Goal: Task Accomplishment & Management: Use online tool/utility

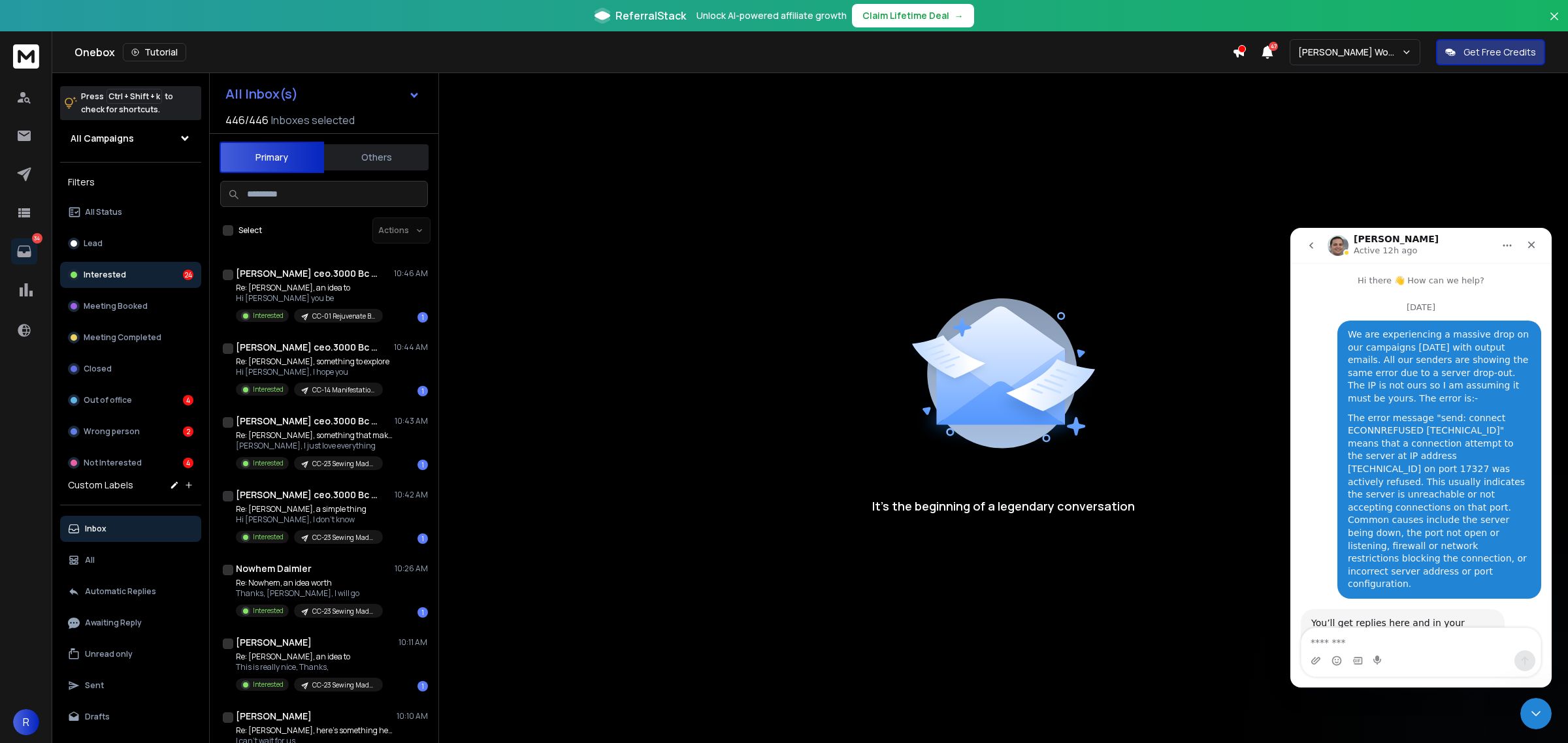
scroll to position [6023, 0]
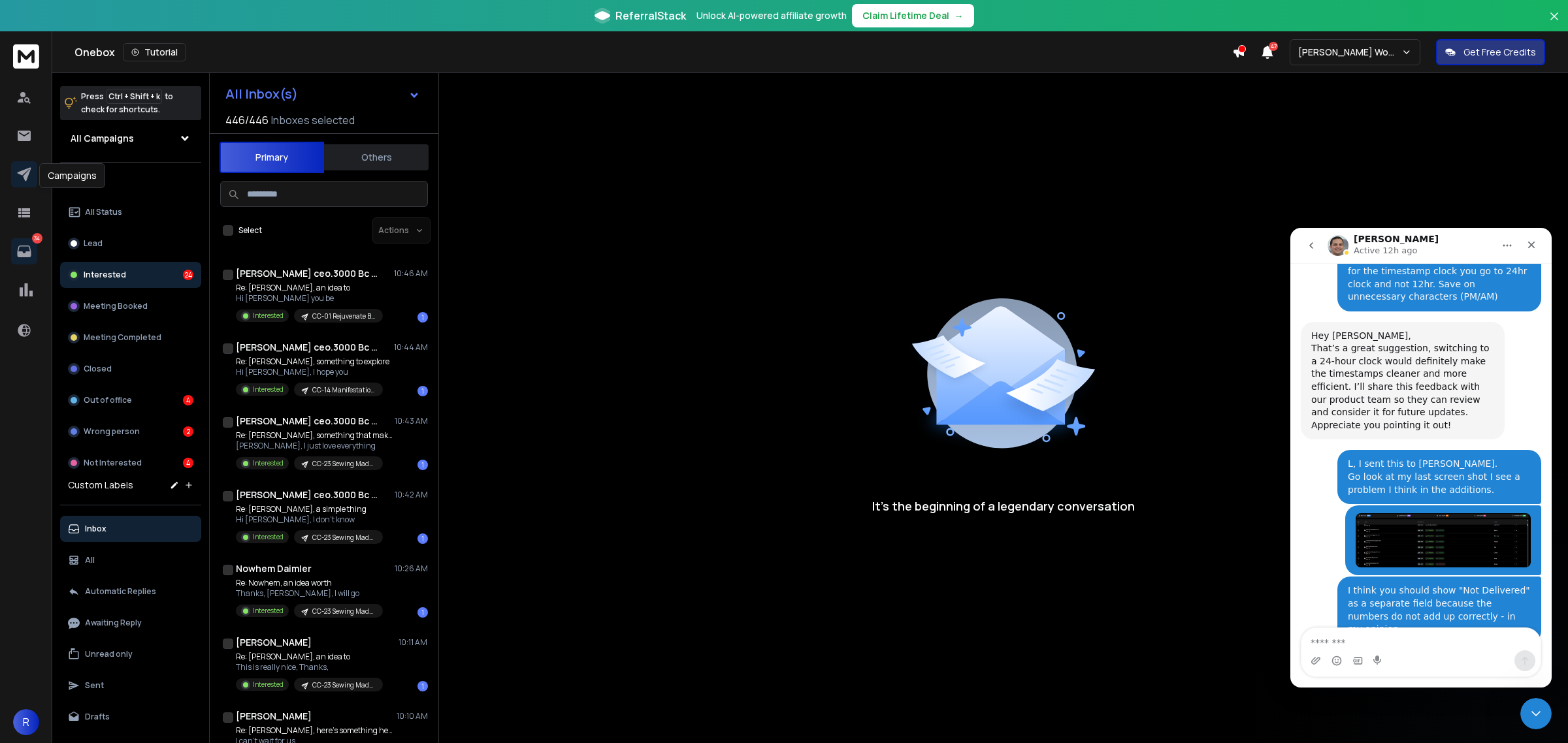
click at [21, 181] on icon at bounding box center [24, 175] width 16 height 16
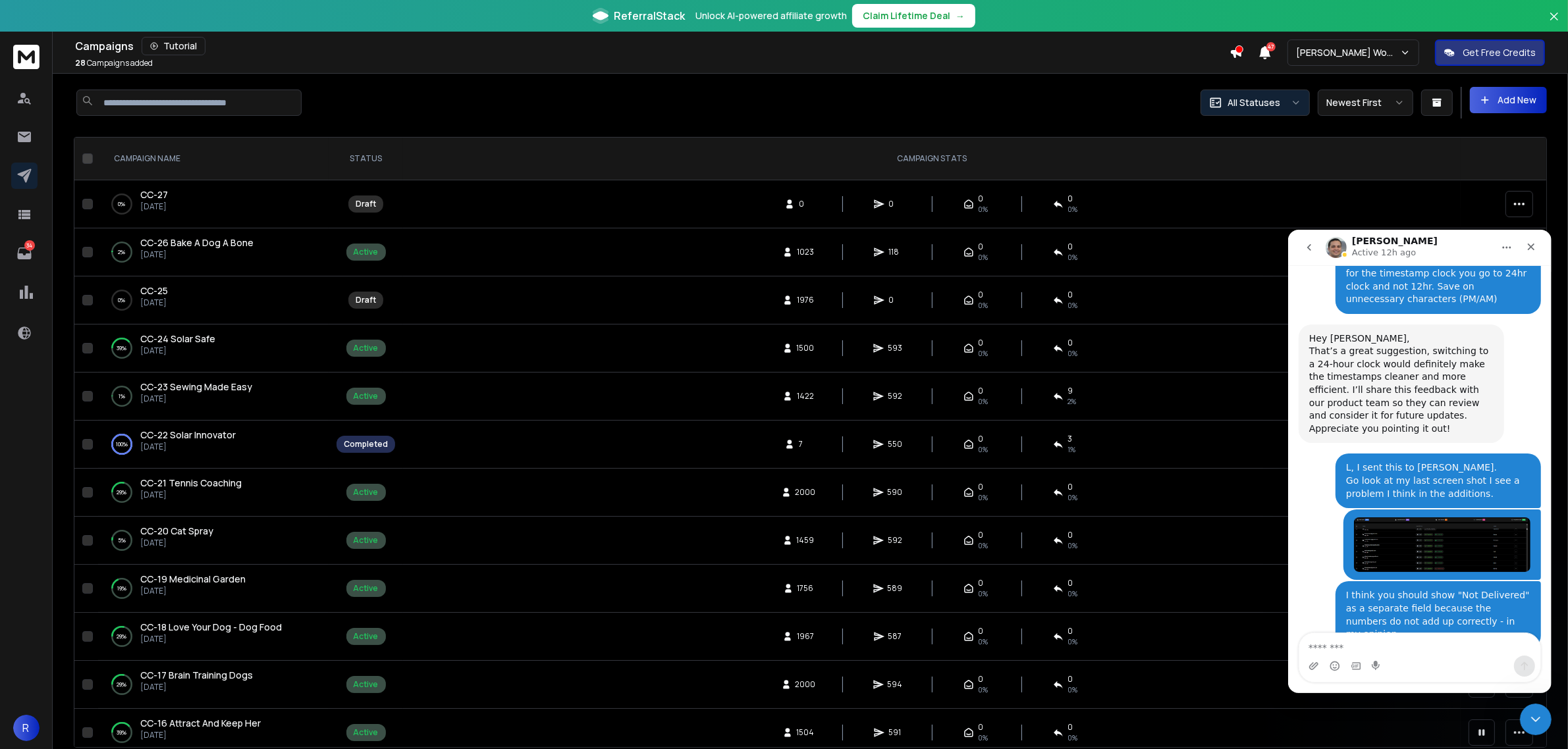
click at [1299, 103] on icon "button" at bounding box center [1296, 102] width 11 height 11
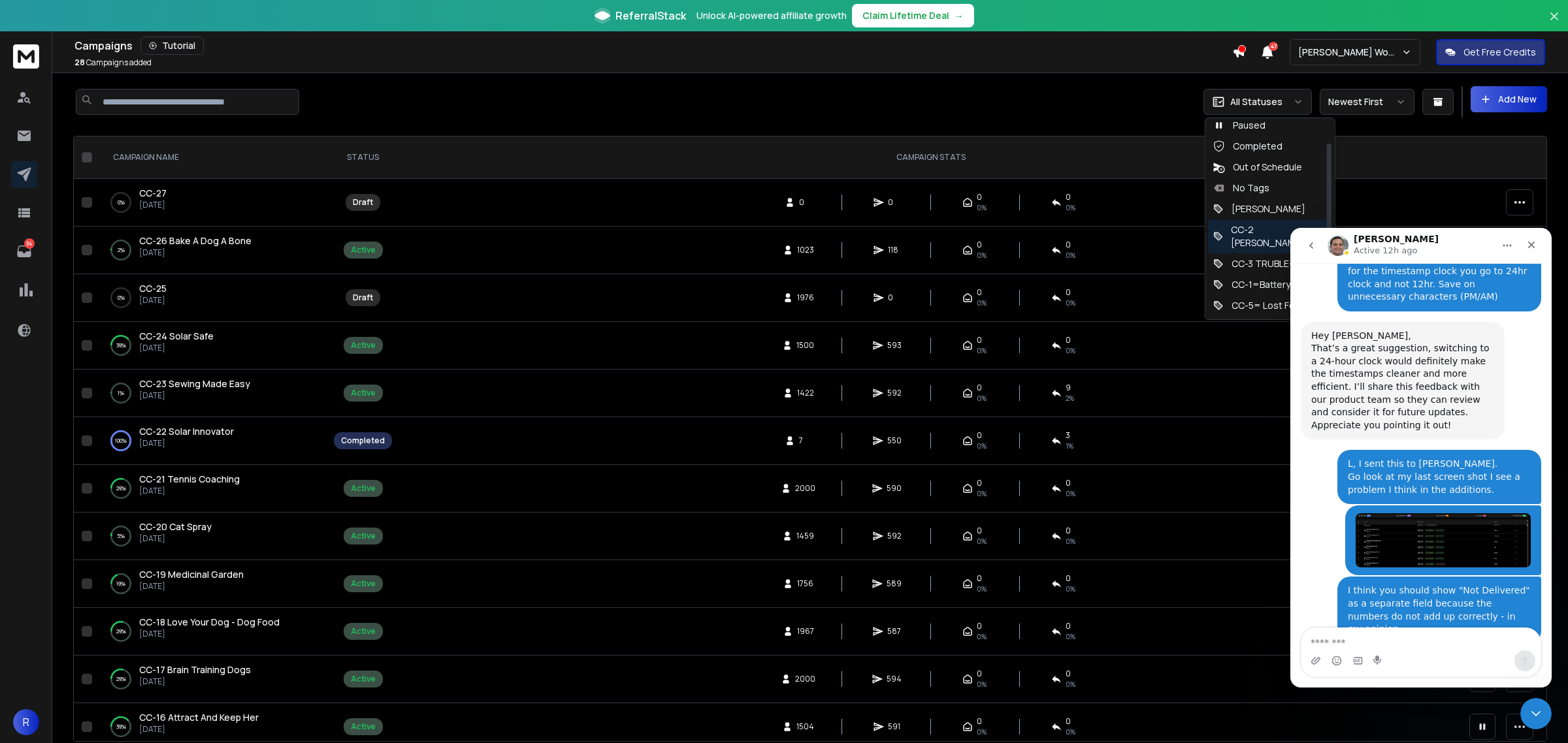
scroll to position [222, 0]
click at [1260, 229] on div "CC-25-Pt-2" at bounding box center [1248, 236] width 69 height 13
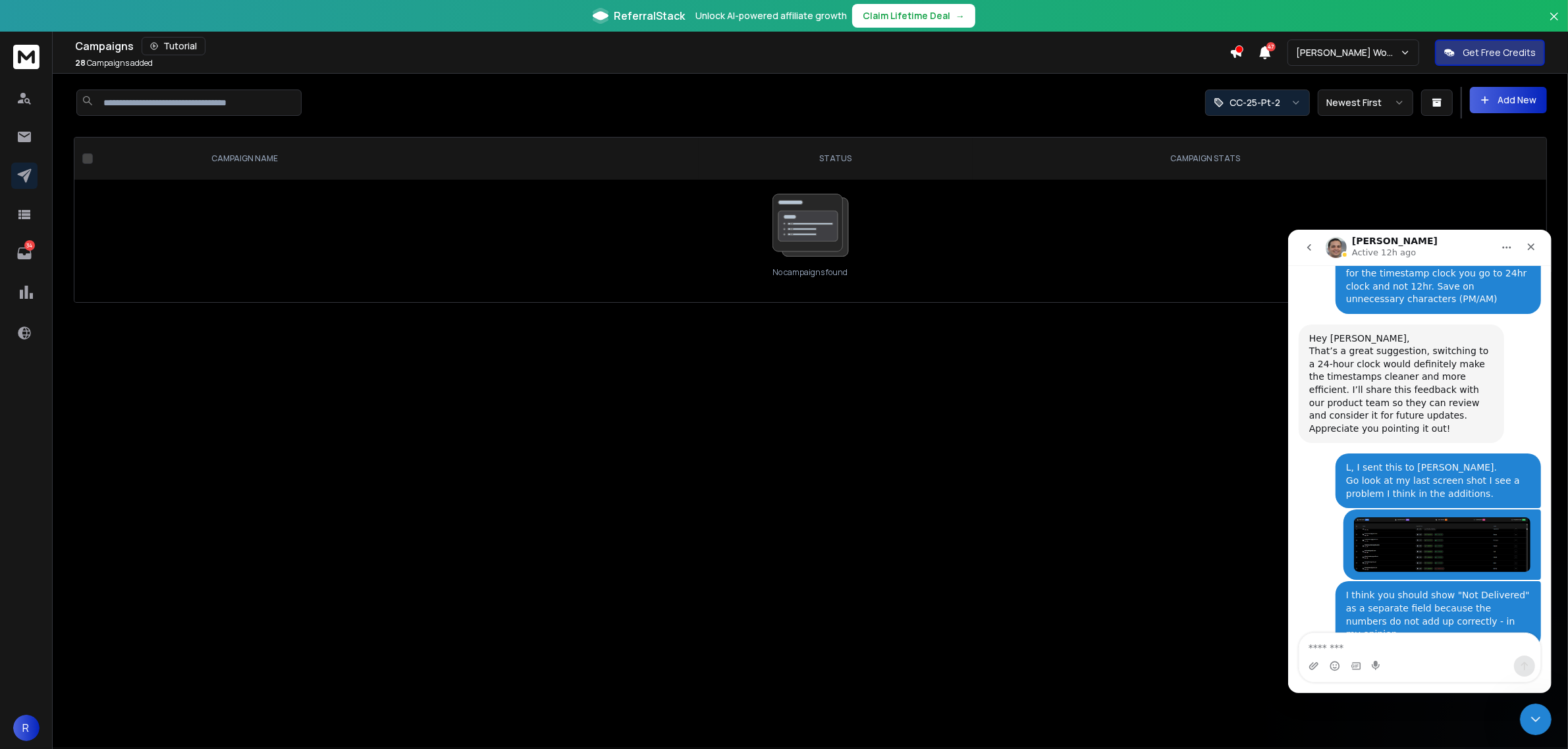
click at [1301, 103] on icon "button" at bounding box center [1296, 102] width 11 height 11
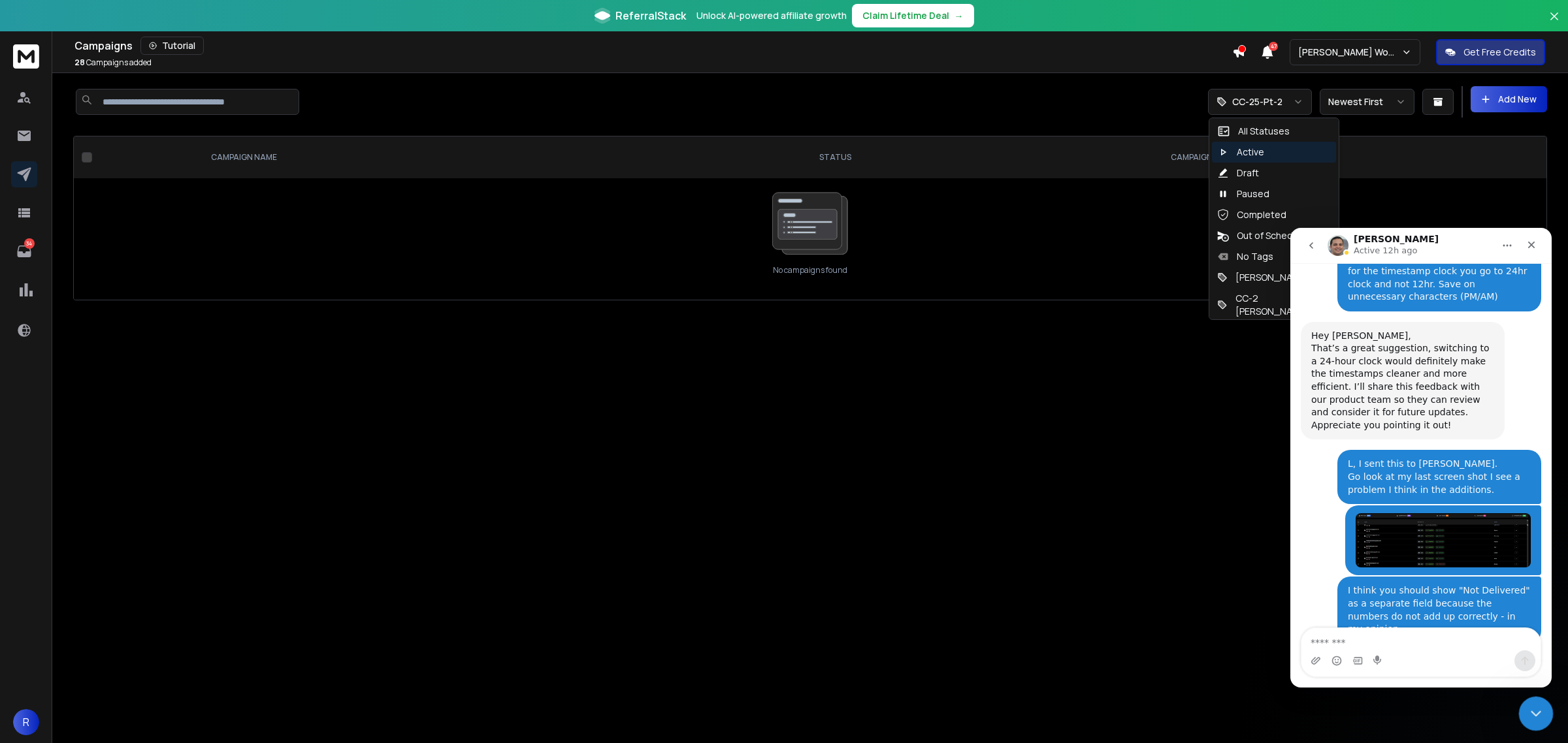
click at [1531, 707] on icon "Close Intercom Messenger" at bounding box center [1534, 713] width 16 height 16
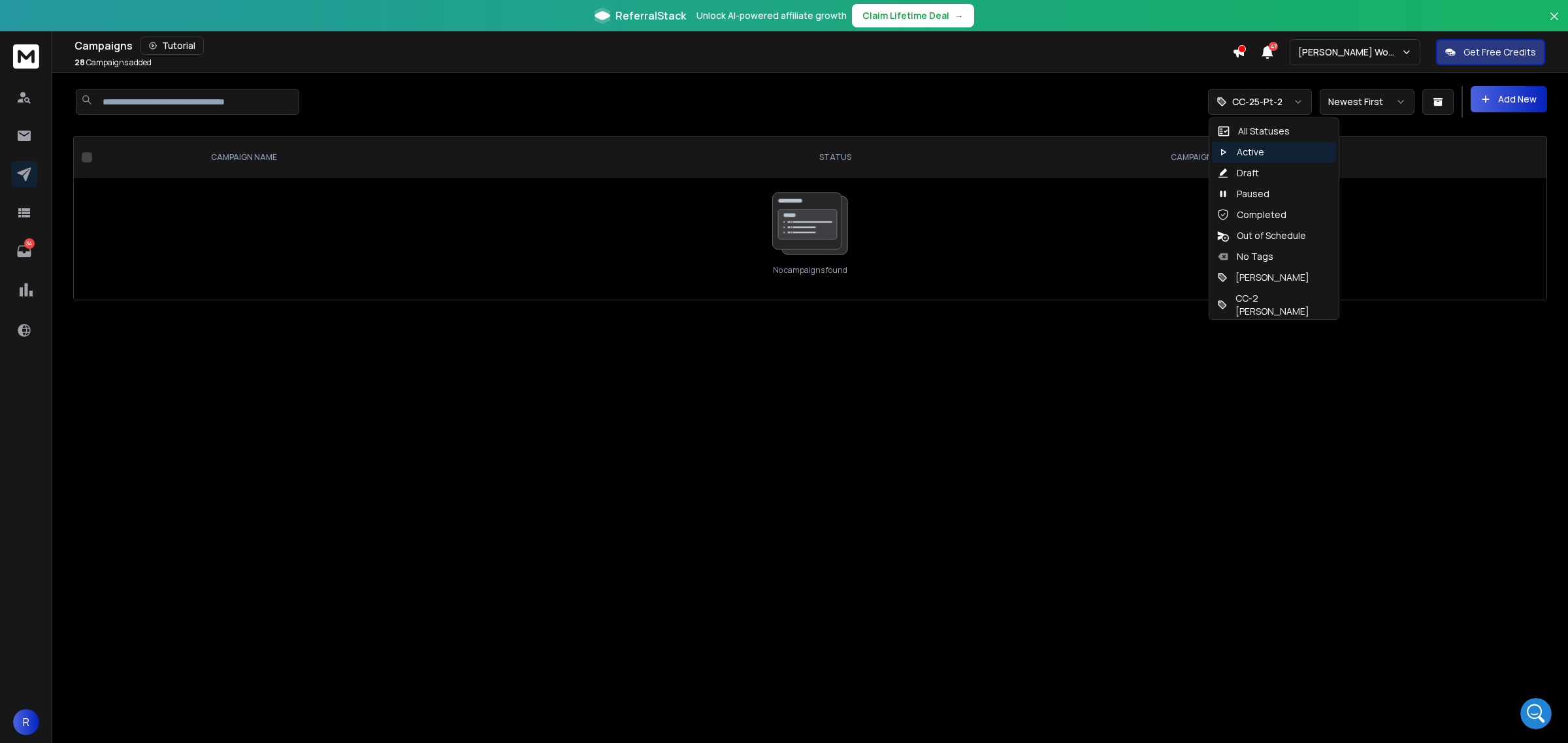
scroll to position [6023, 0]
click at [1300, 104] on icon "button" at bounding box center [1298, 101] width 10 height 10
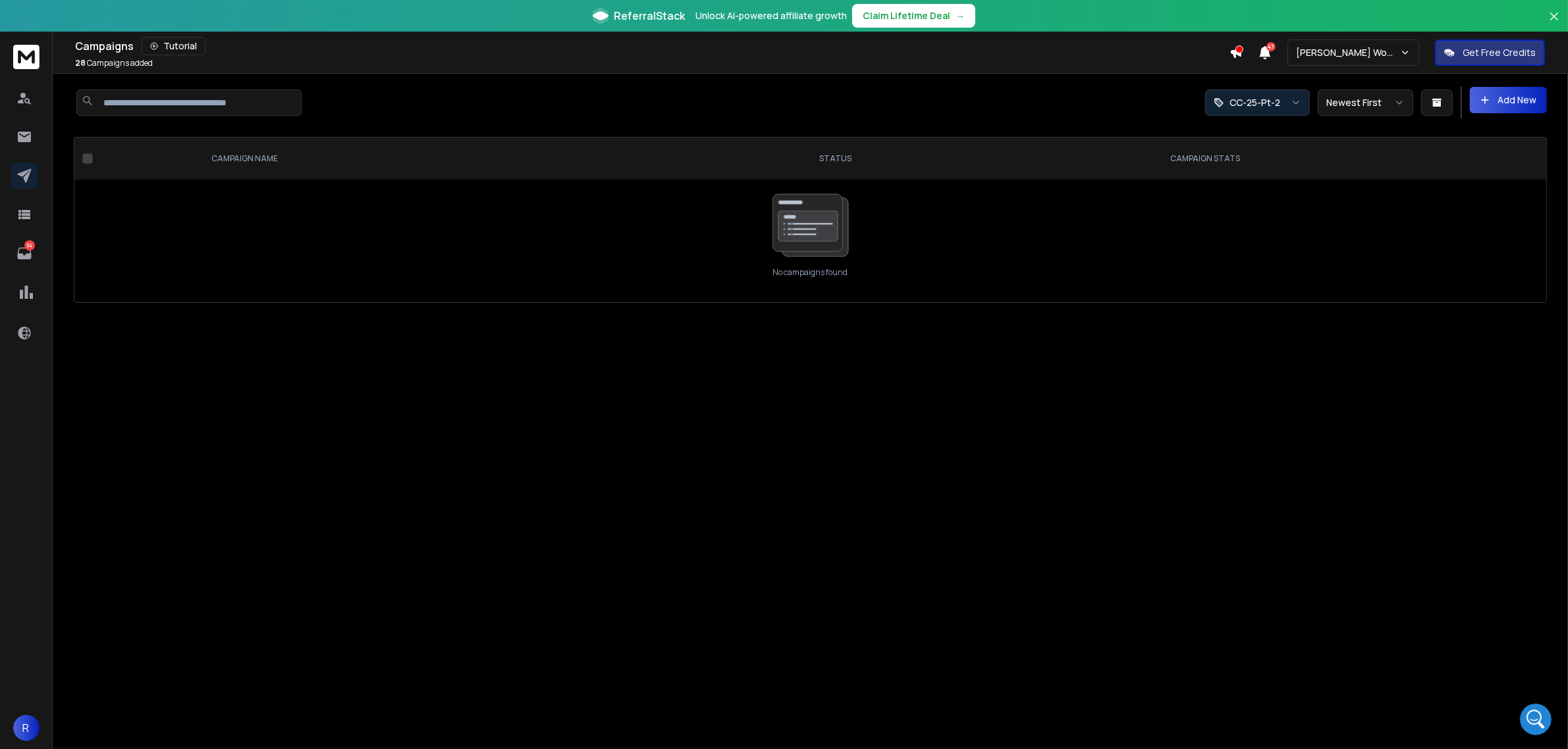
click at [1299, 105] on icon "button" at bounding box center [1296, 102] width 11 height 11
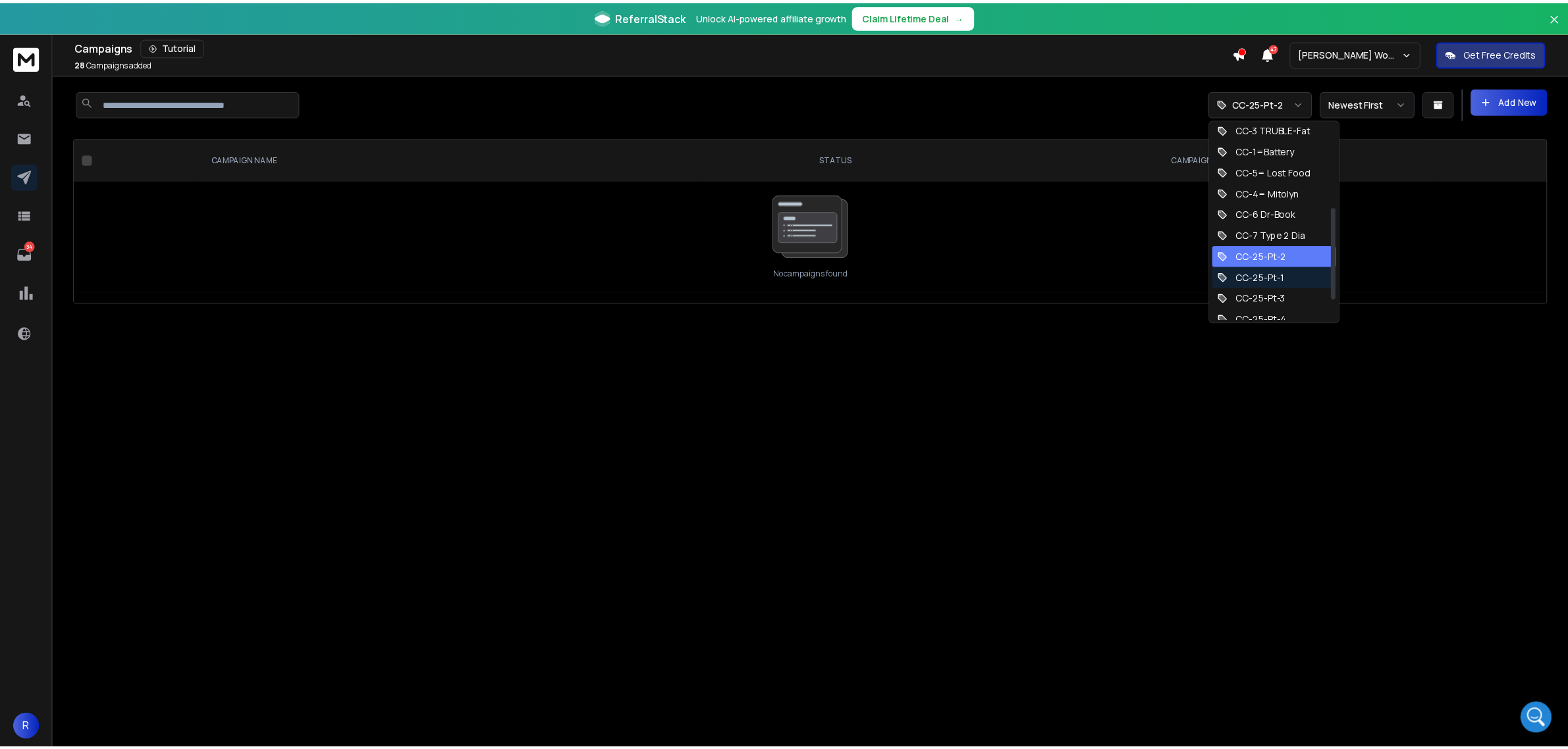
scroll to position [224, 0]
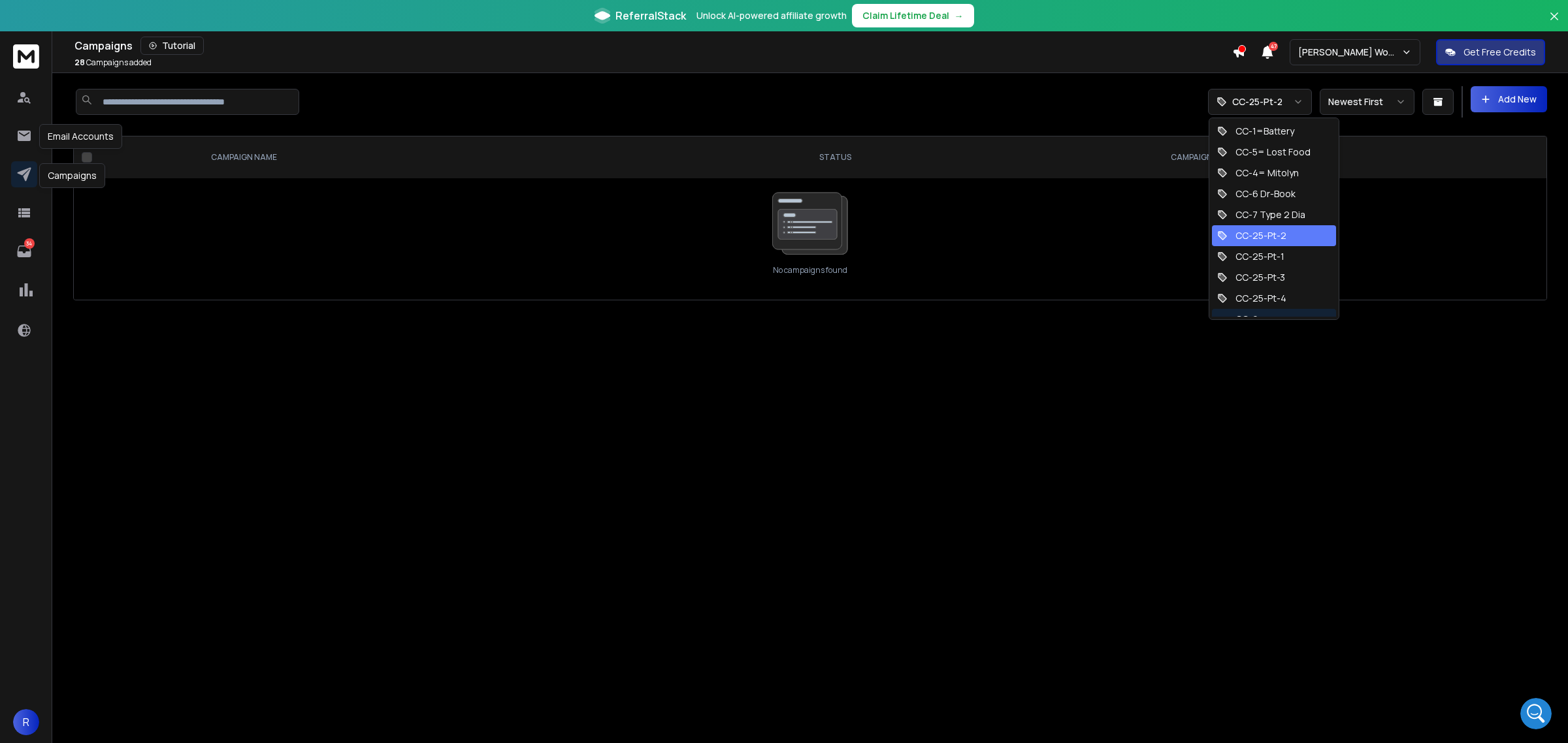
click at [26, 177] on icon at bounding box center [23, 174] width 14 height 14
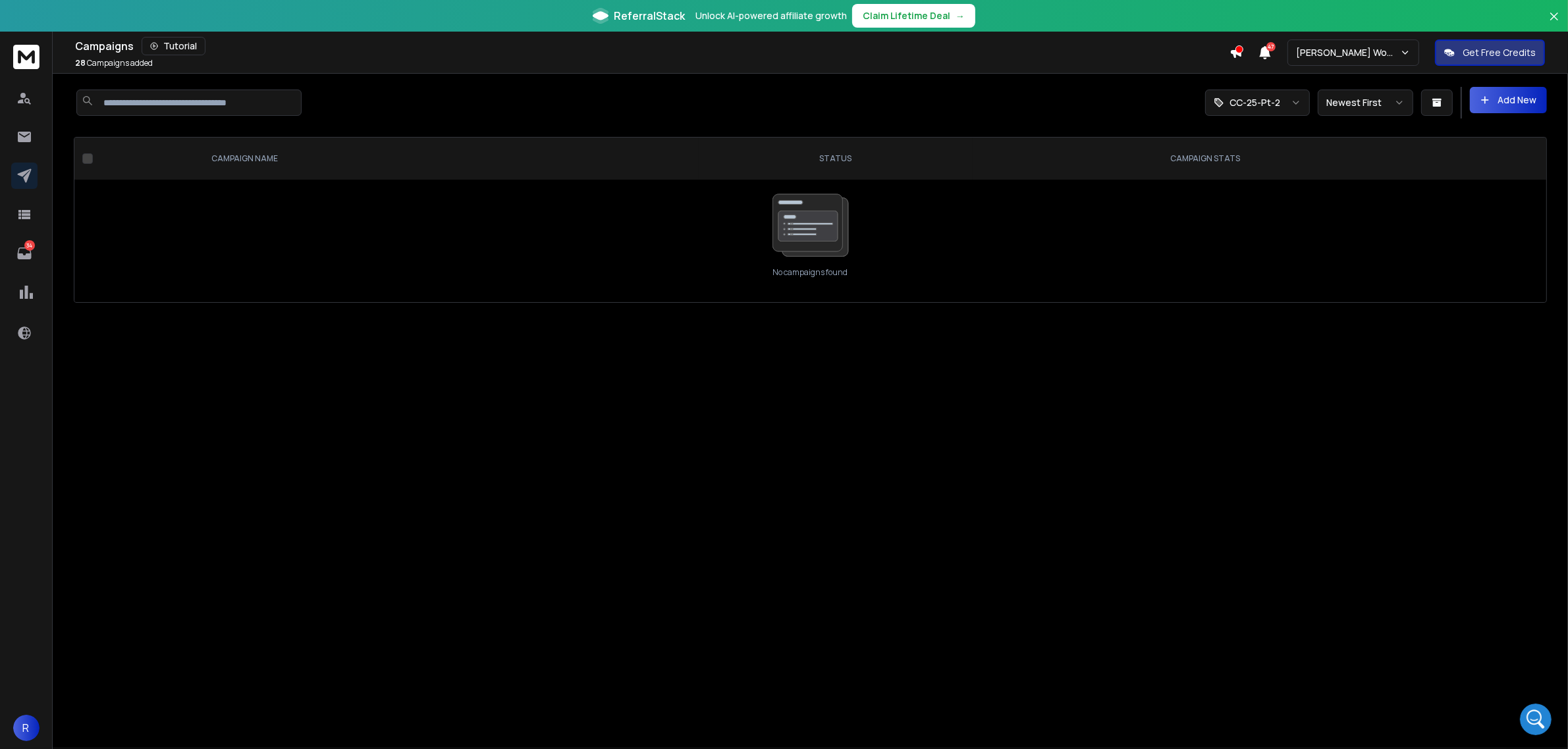
click at [24, 175] on icon at bounding box center [23, 176] width 14 height 14
click at [24, 176] on icon at bounding box center [24, 176] width 16 height 16
click at [35, 126] on link at bounding box center [24, 137] width 27 height 27
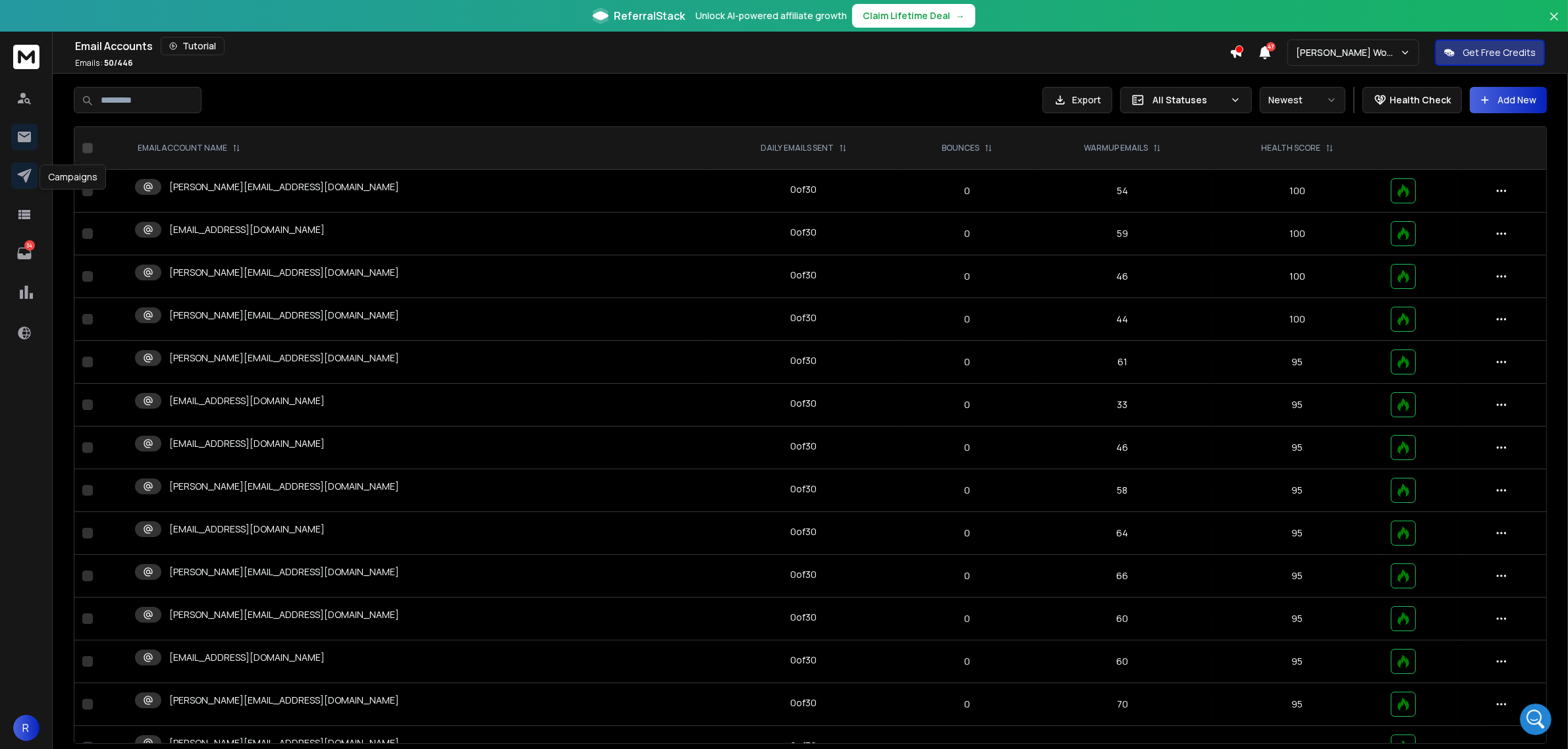
click at [23, 181] on icon at bounding box center [23, 176] width 14 height 14
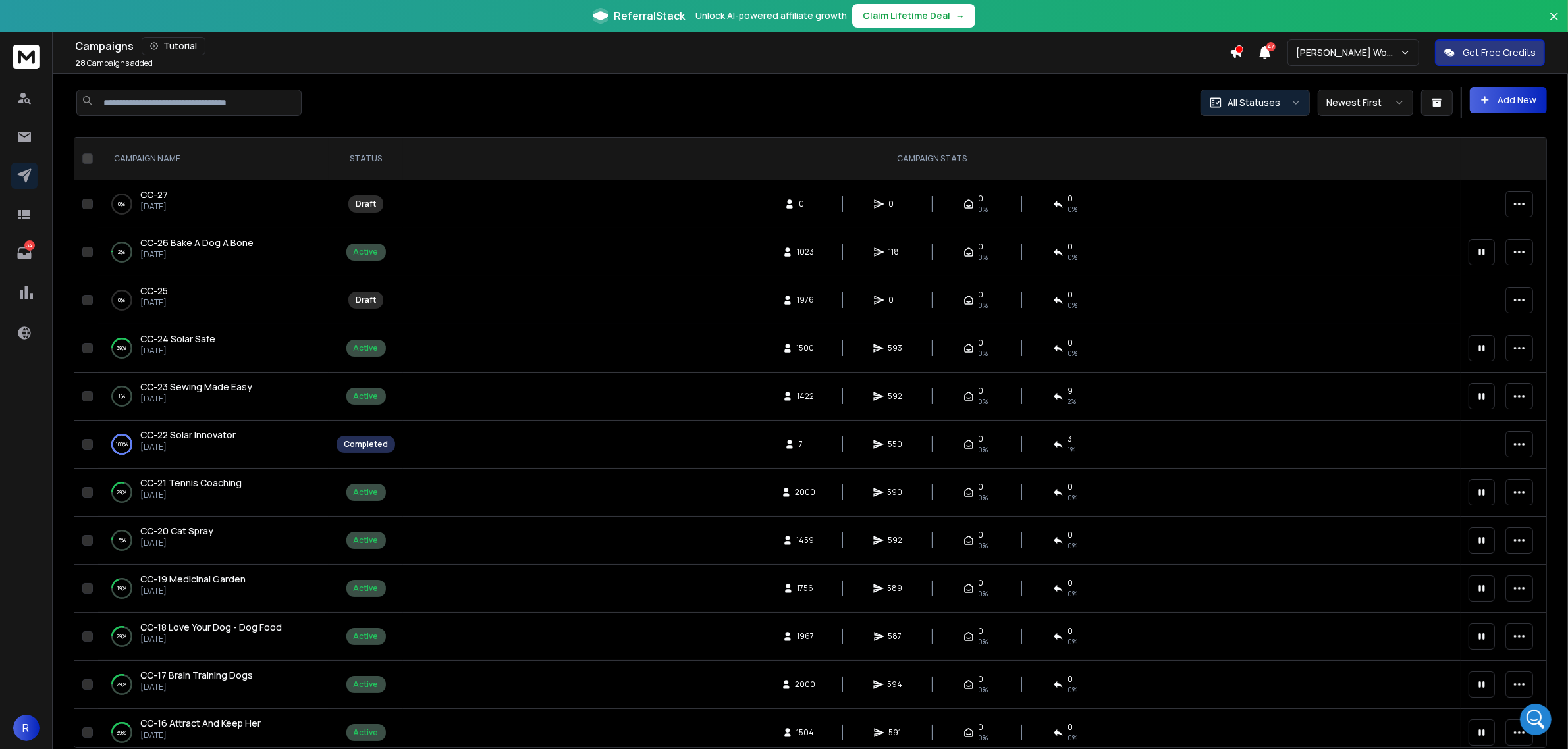
click at [1299, 104] on icon "button" at bounding box center [1296, 102] width 11 height 11
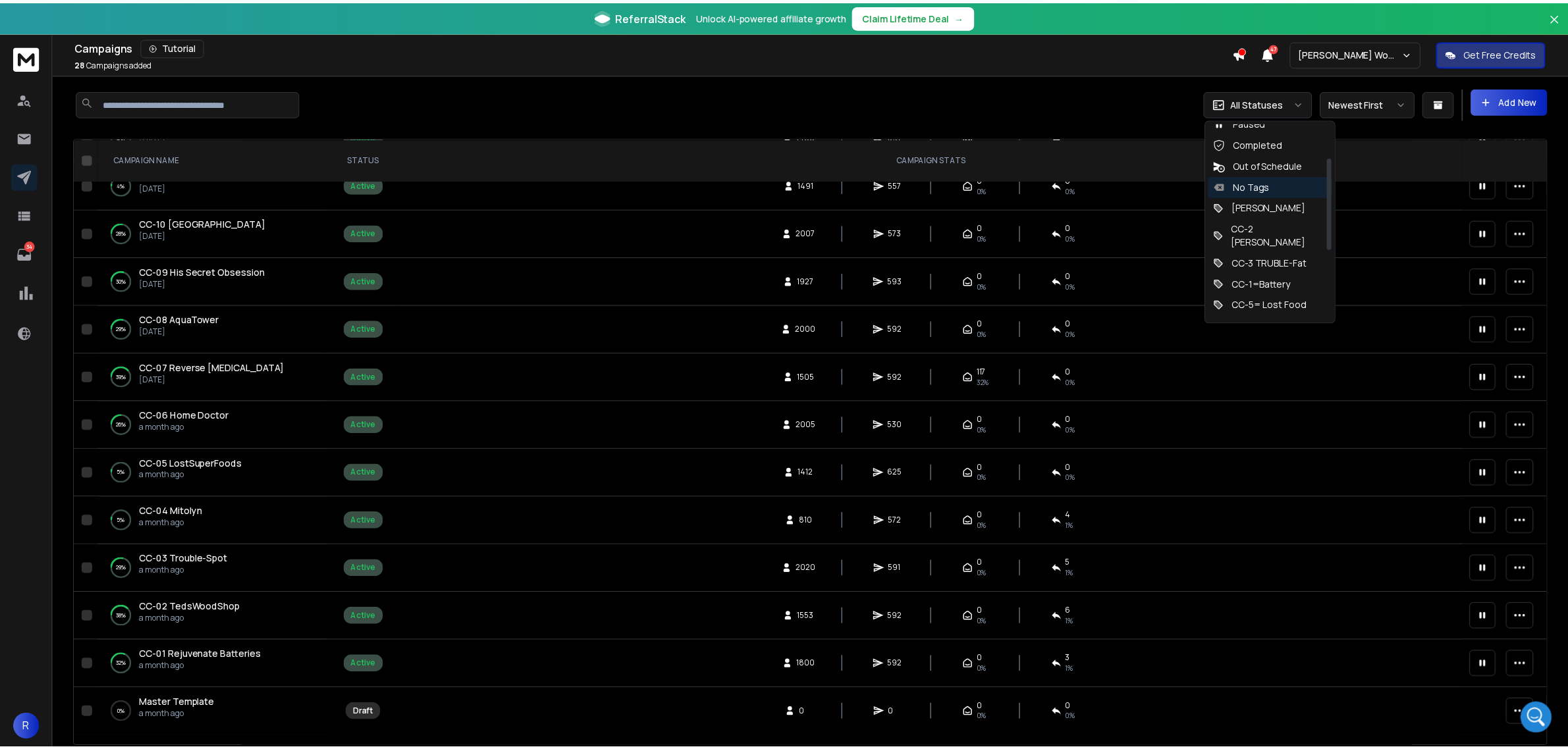
scroll to position [165, 0]
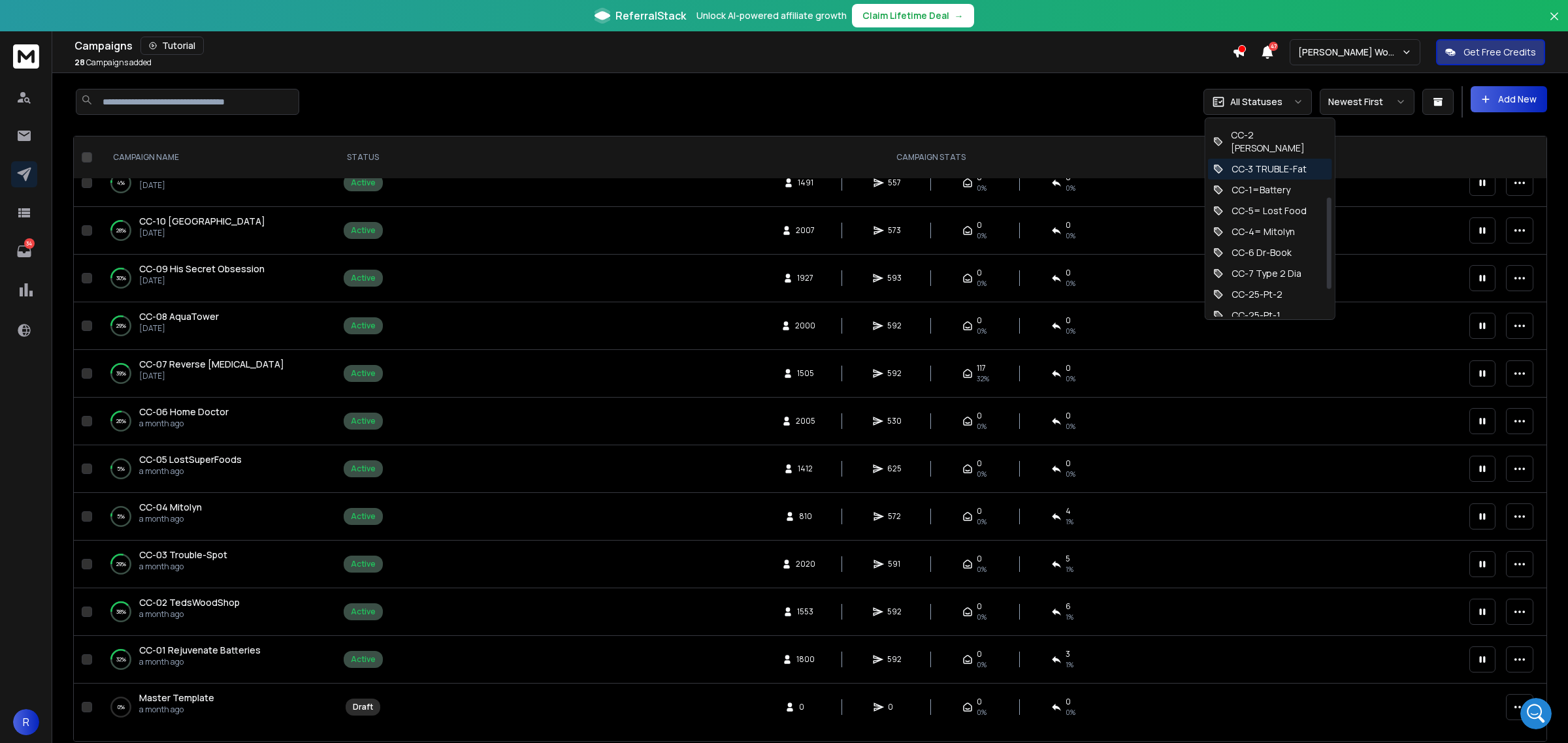
click at [1269, 163] on div "CC-3 TRUBLE-Fat" at bounding box center [1260, 169] width 93 height 13
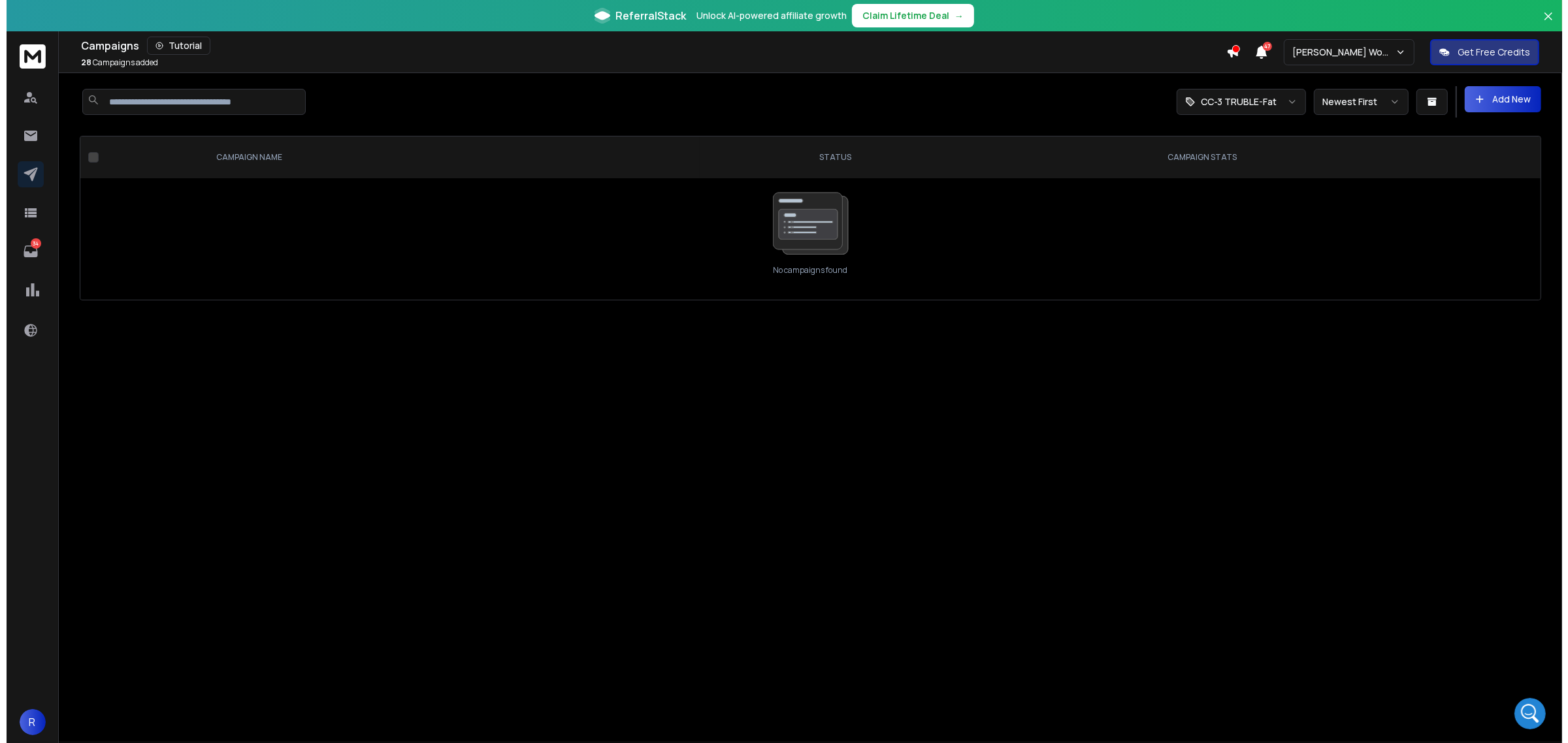
scroll to position [0, 0]
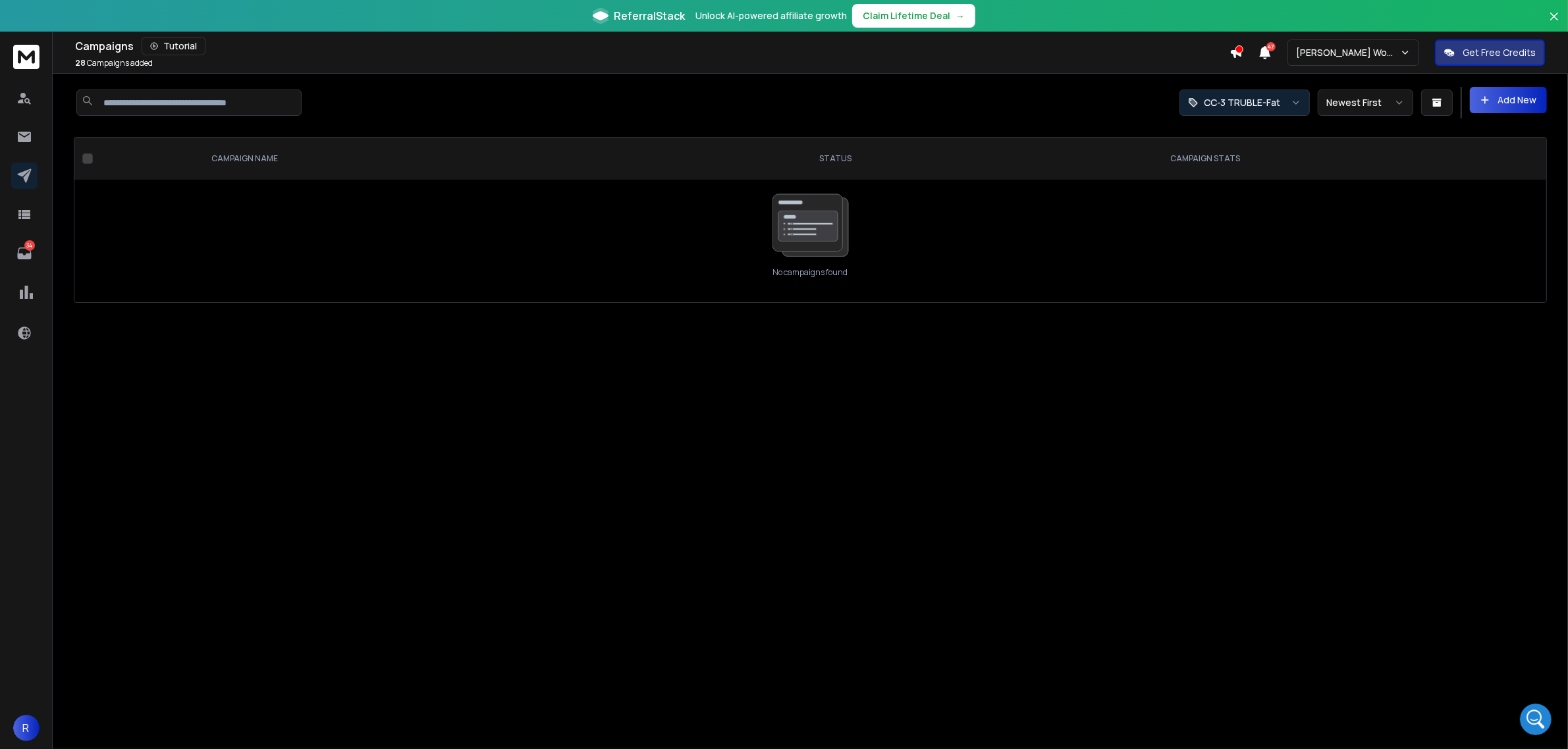
click at [1299, 101] on icon "button" at bounding box center [1296, 102] width 11 height 11
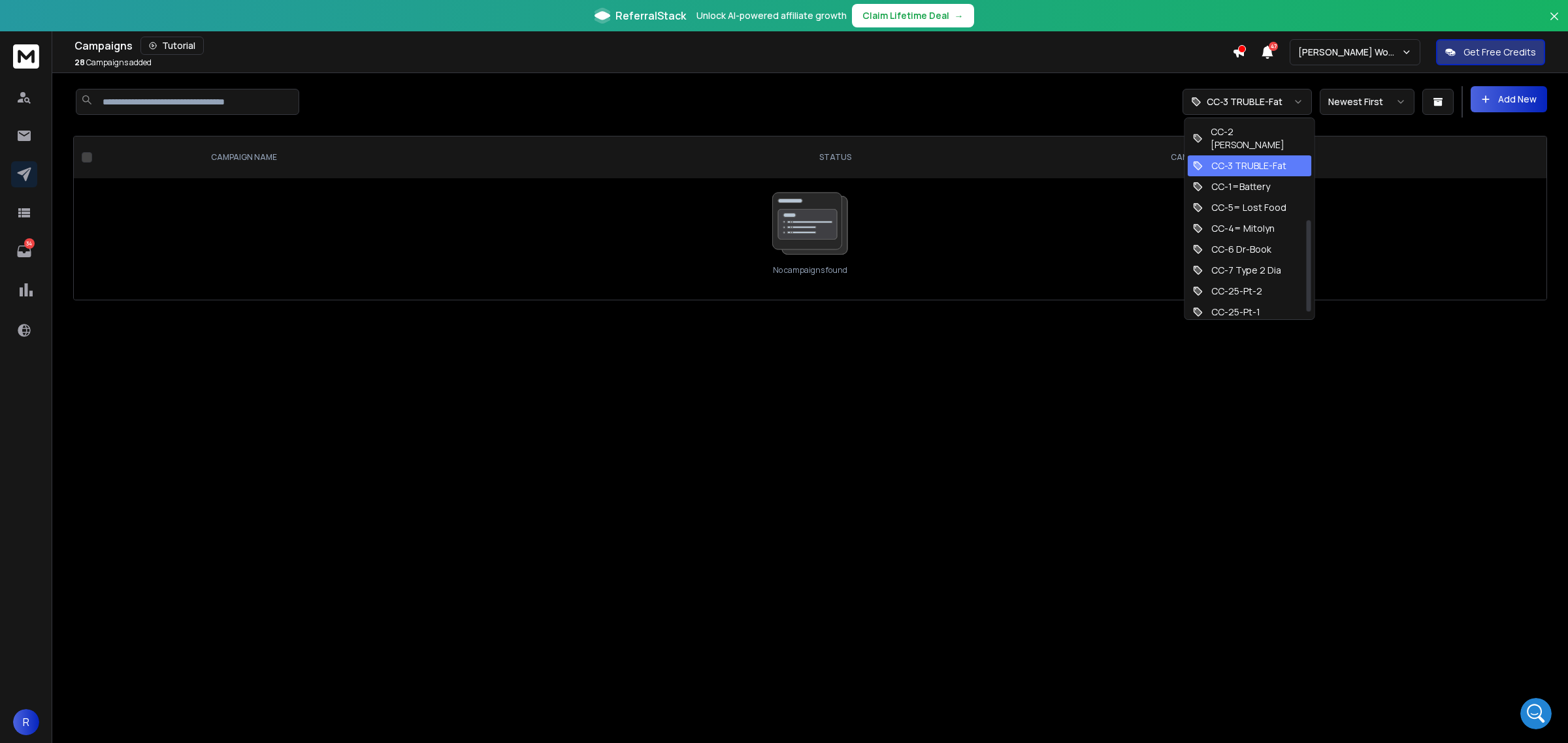
scroll to position [222, 0]
click at [1252, 225] on div "CC-25-Pt-2" at bounding box center [1249, 236] width 124 height 21
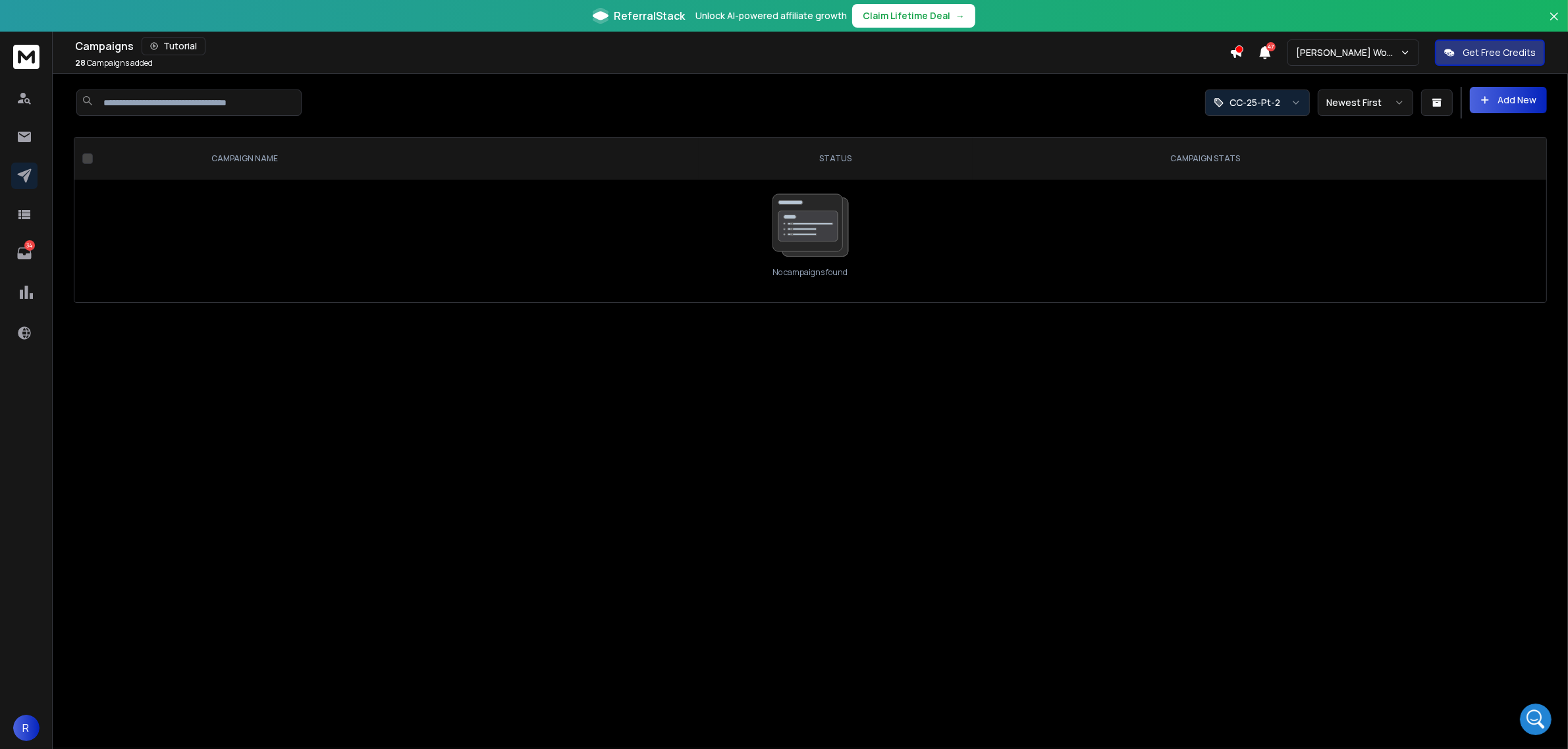
click at [1299, 101] on icon "button" at bounding box center [1296, 102] width 11 height 11
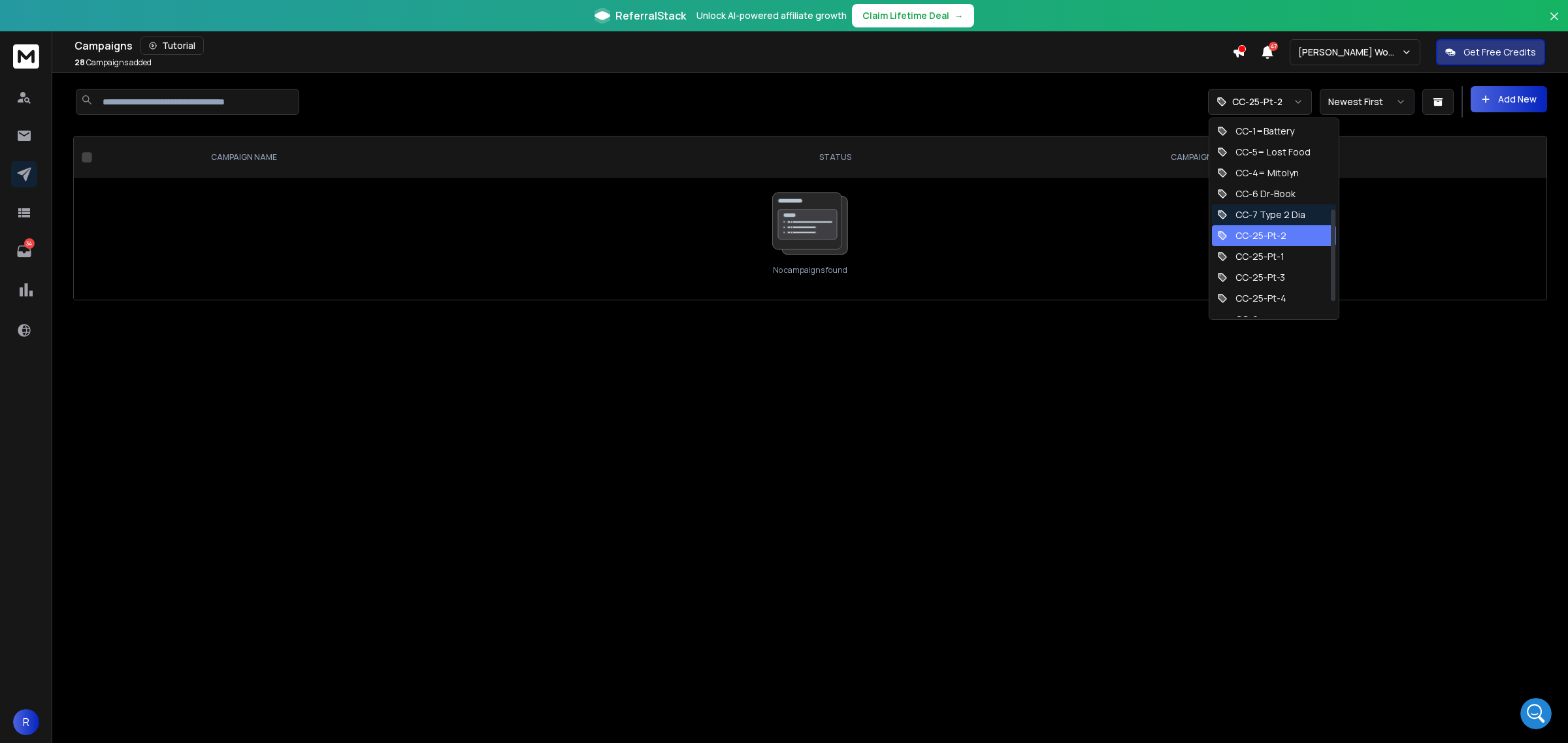
scroll to position [140, 0]
click at [1282, 227] on div "CC-5= Lost Food" at bounding box center [1264, 233] width 93 height 13
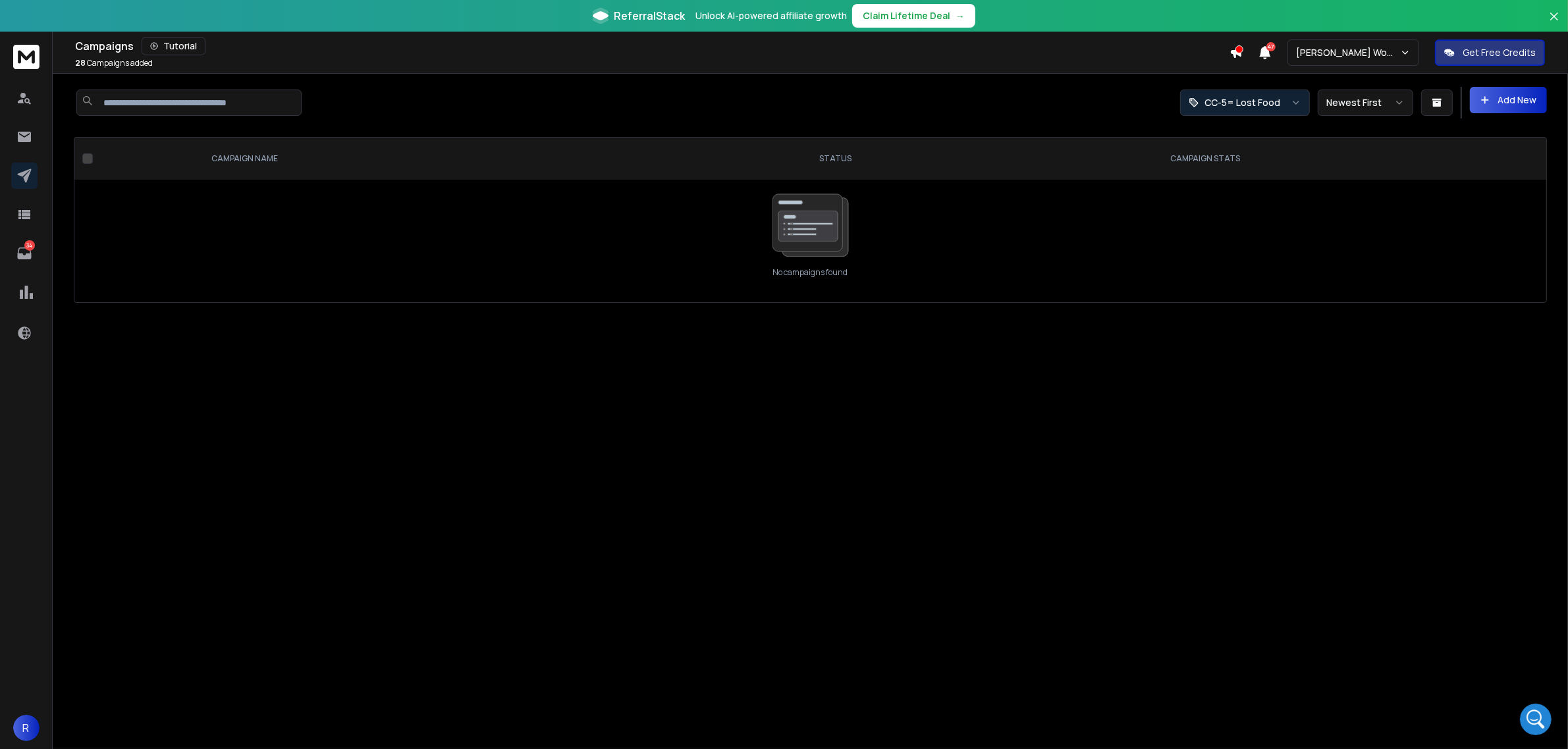
click at [1298, 103] on icon "button" at bounding box center [1296, 102] width 11 height 11
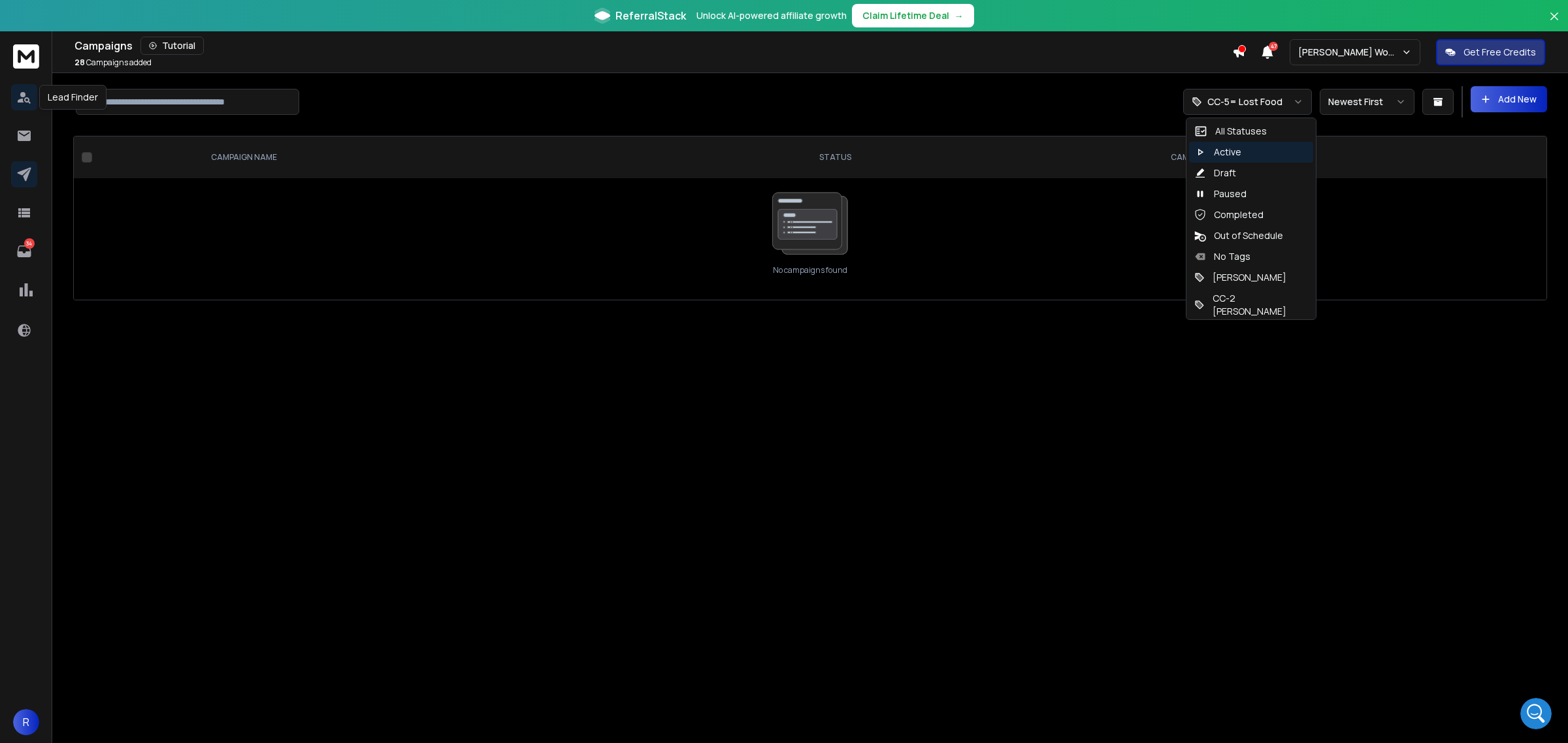
click at [20, 99] on icon at bounding box center [24, 98] width 16 height 16
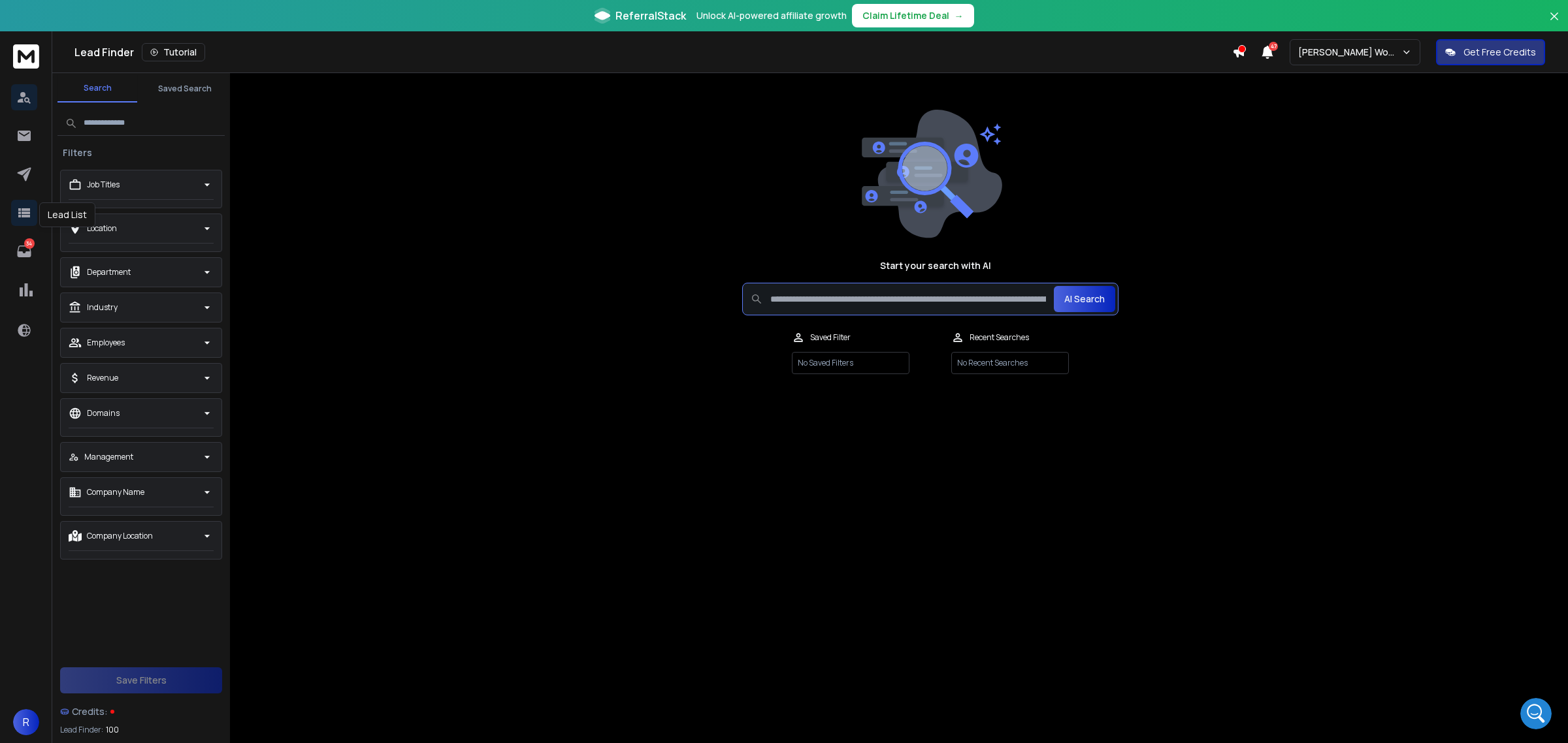
click at [22, 217] on icon at bounding box center [24, 213] width 16 height 16
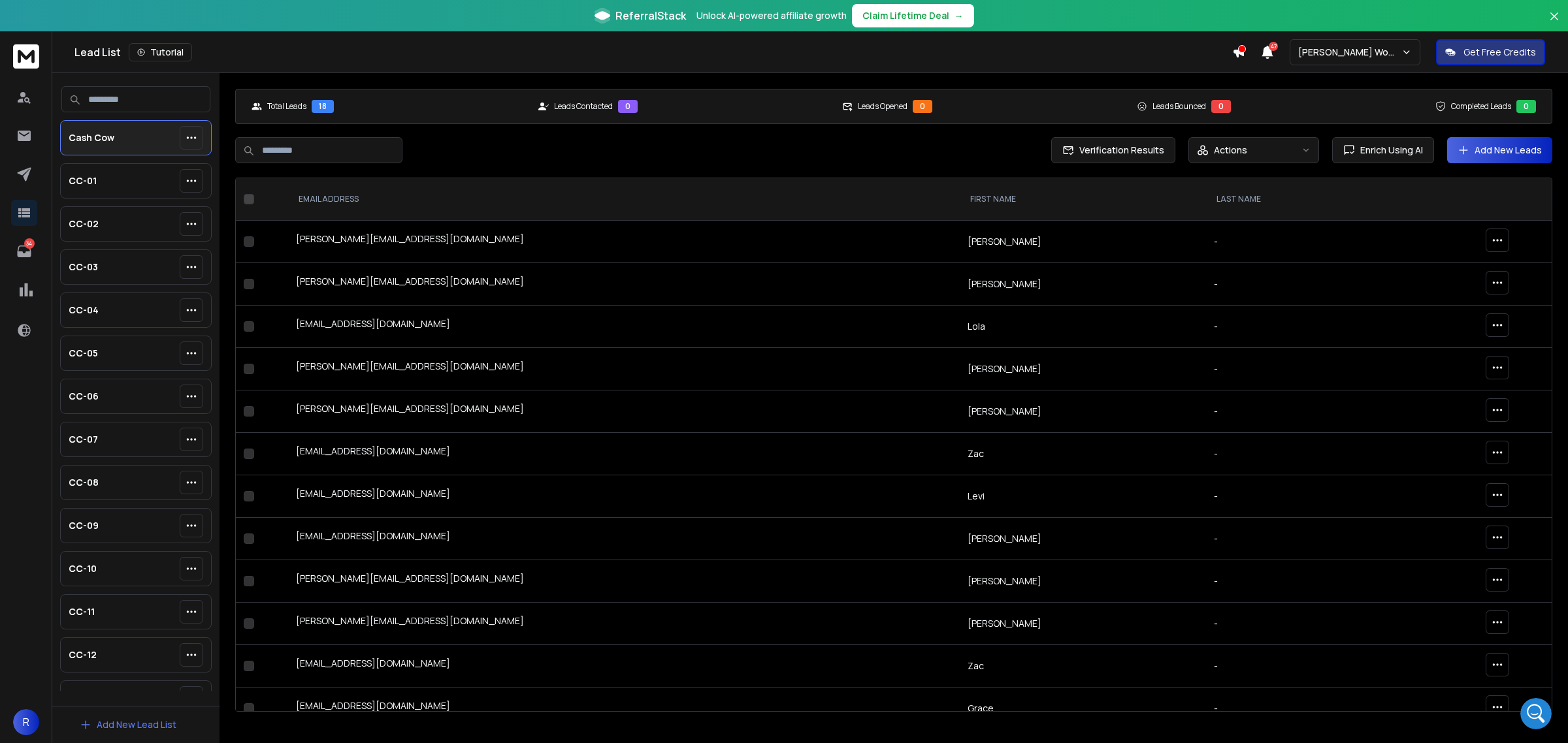
click at [85, 270] on p "CC-03" at bounding box center [83, 267] width 30 height 13
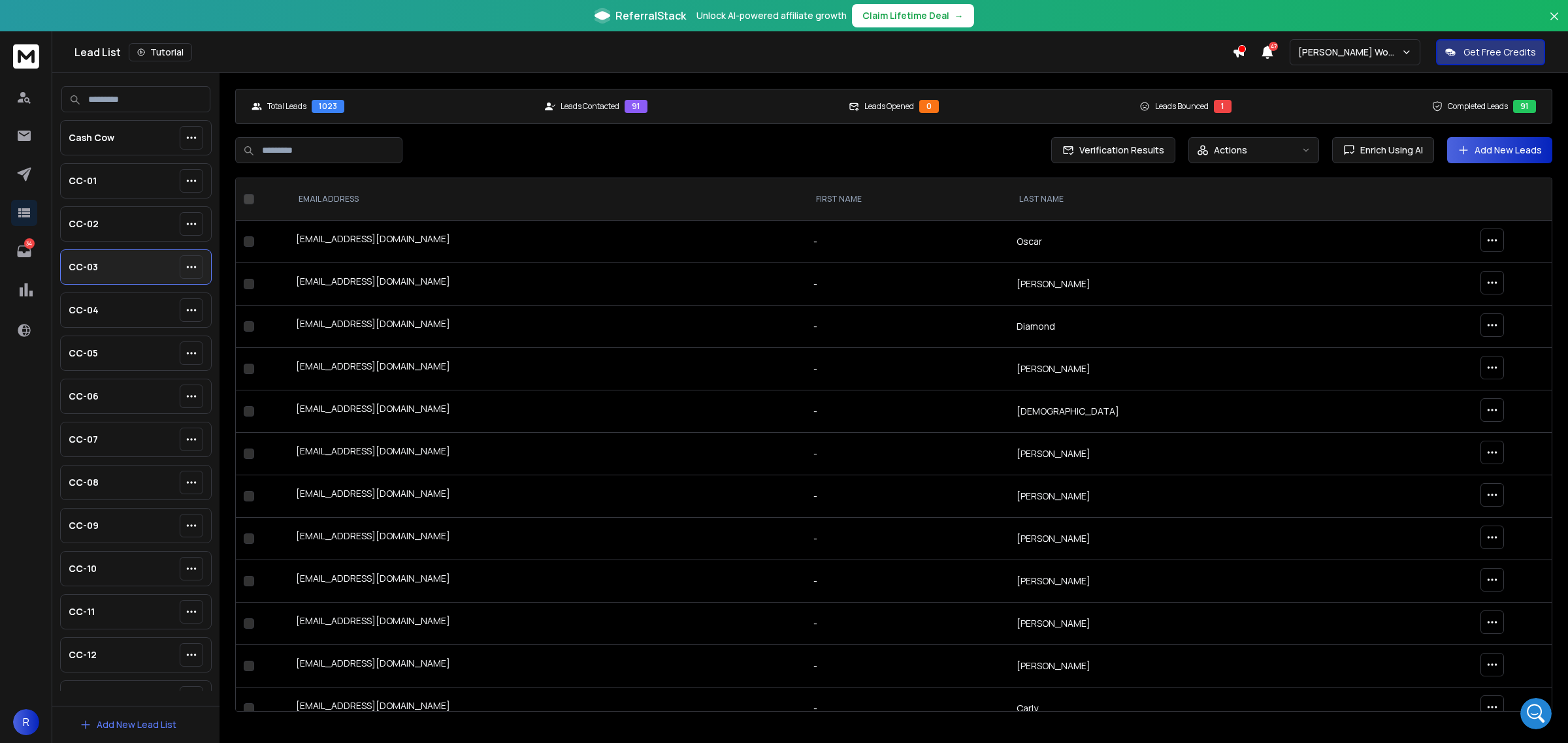
click at [86, 314] on p "CC-04" at bounding box center [83, 311] width 30 height 13
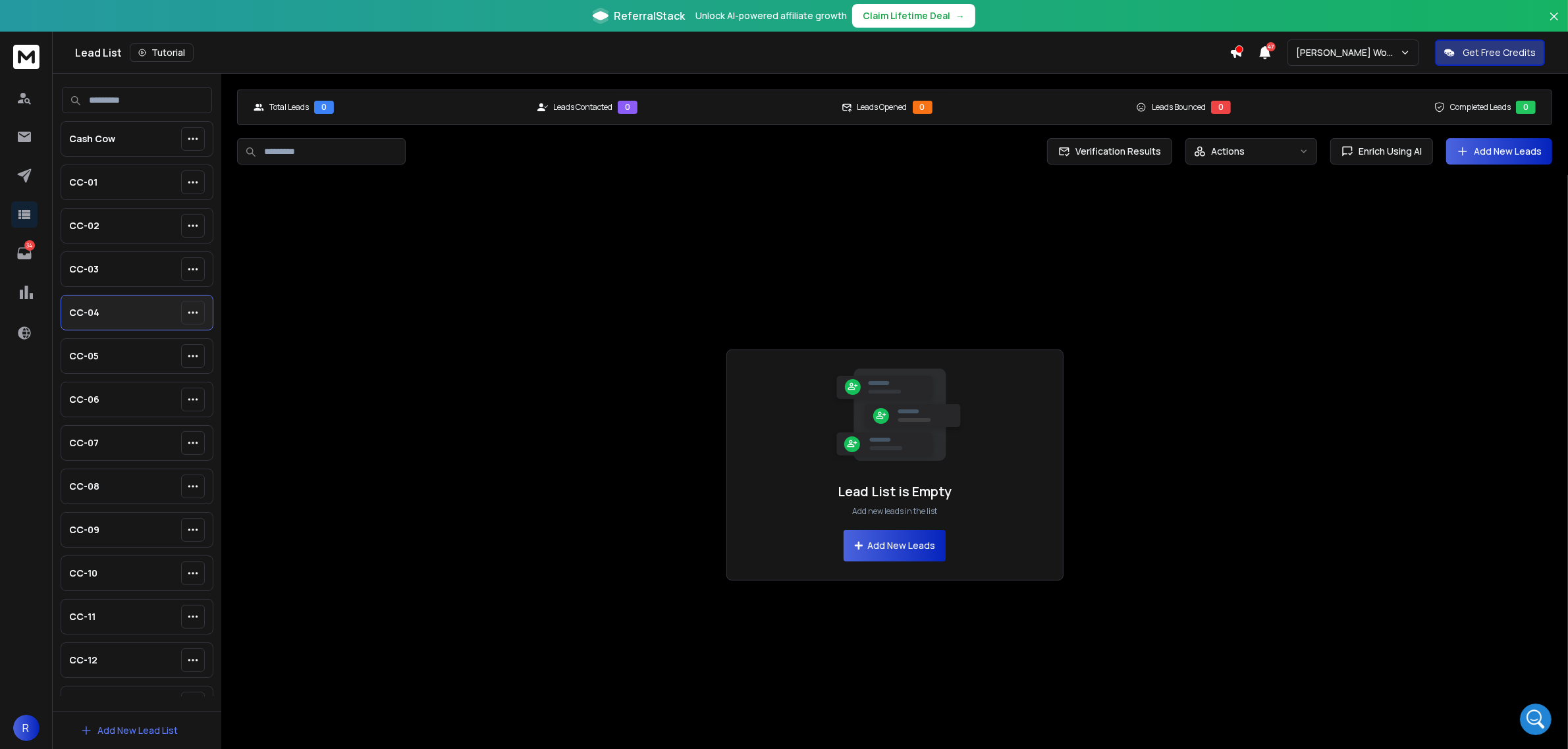
click at [89, 362] on p "CC-05" at bounding box center [83, 356] width 30 height 13
click at [101, 181] on div "CC-01" at bounding box center [137, 183] width 153 height 36
click at [94, 268] on p "CC-03" at bounding box center [83, 269] width 30 height 13
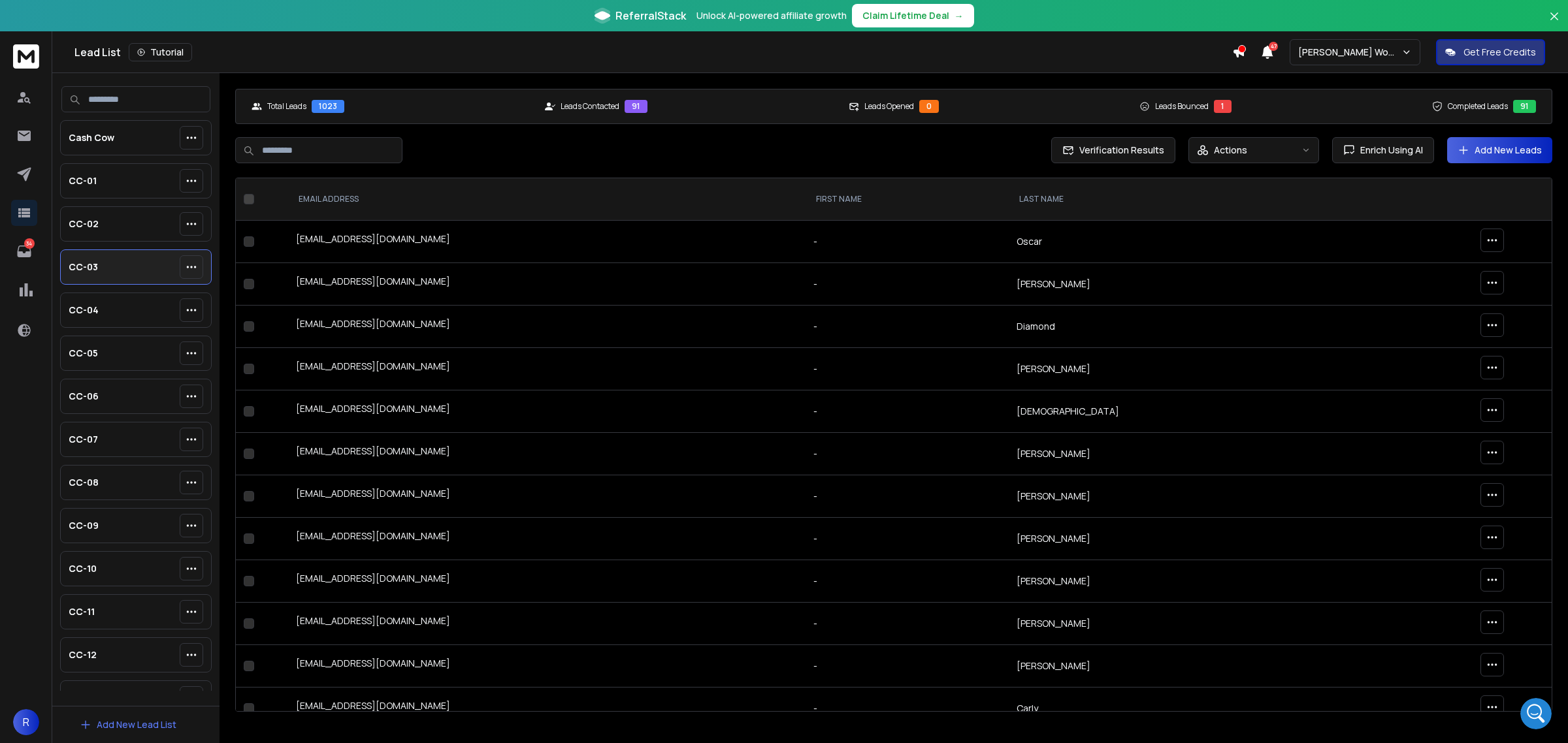
click at [186, 271] on icon "button" at bounding box center [191, 267] width 12 height 12
click at [152, 318] on p "Delete Lead List" at bounding box center [159, 319] width 71 height 13
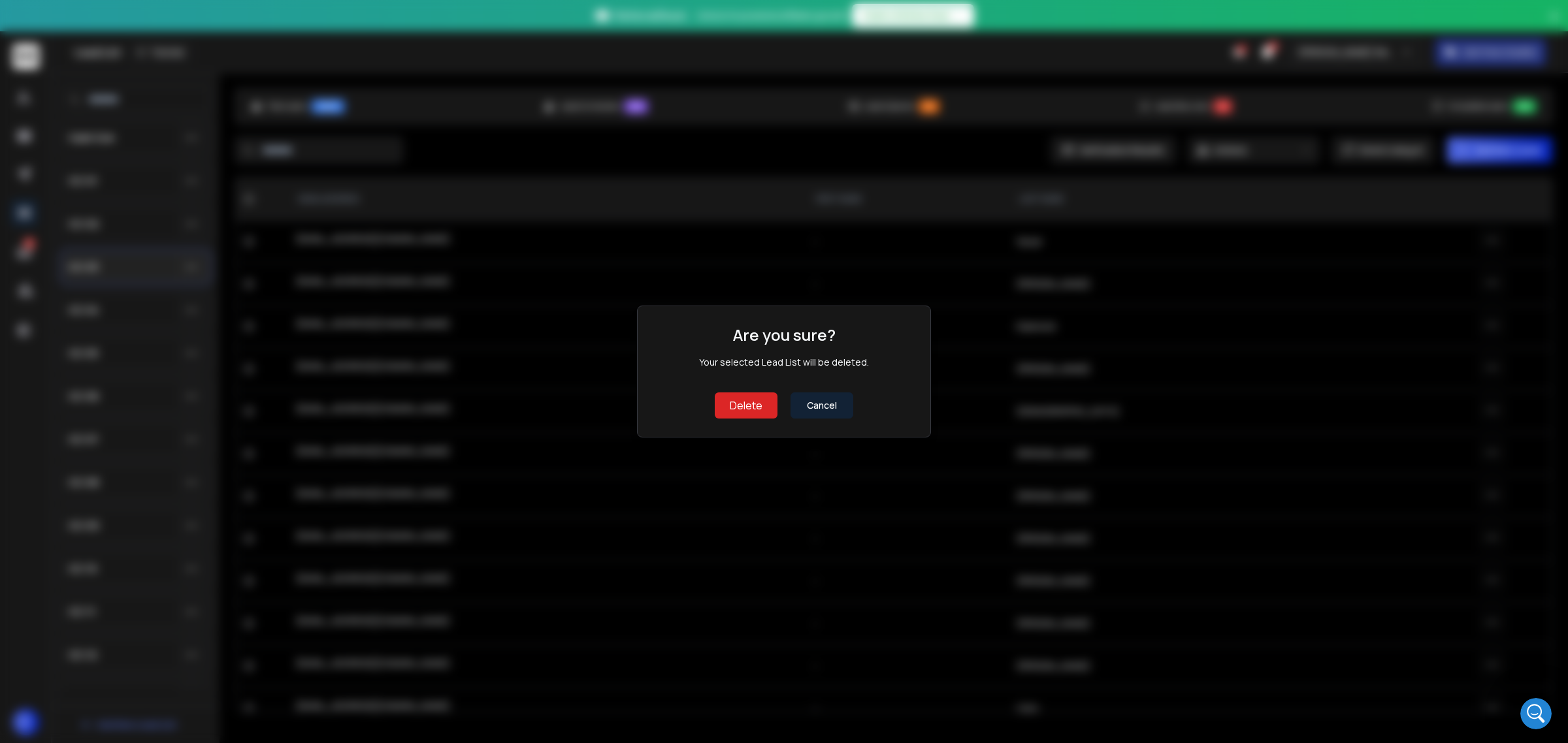
click at [810, 402] on button "Cancel" at bounding box center [822, 405] width 63 height 26
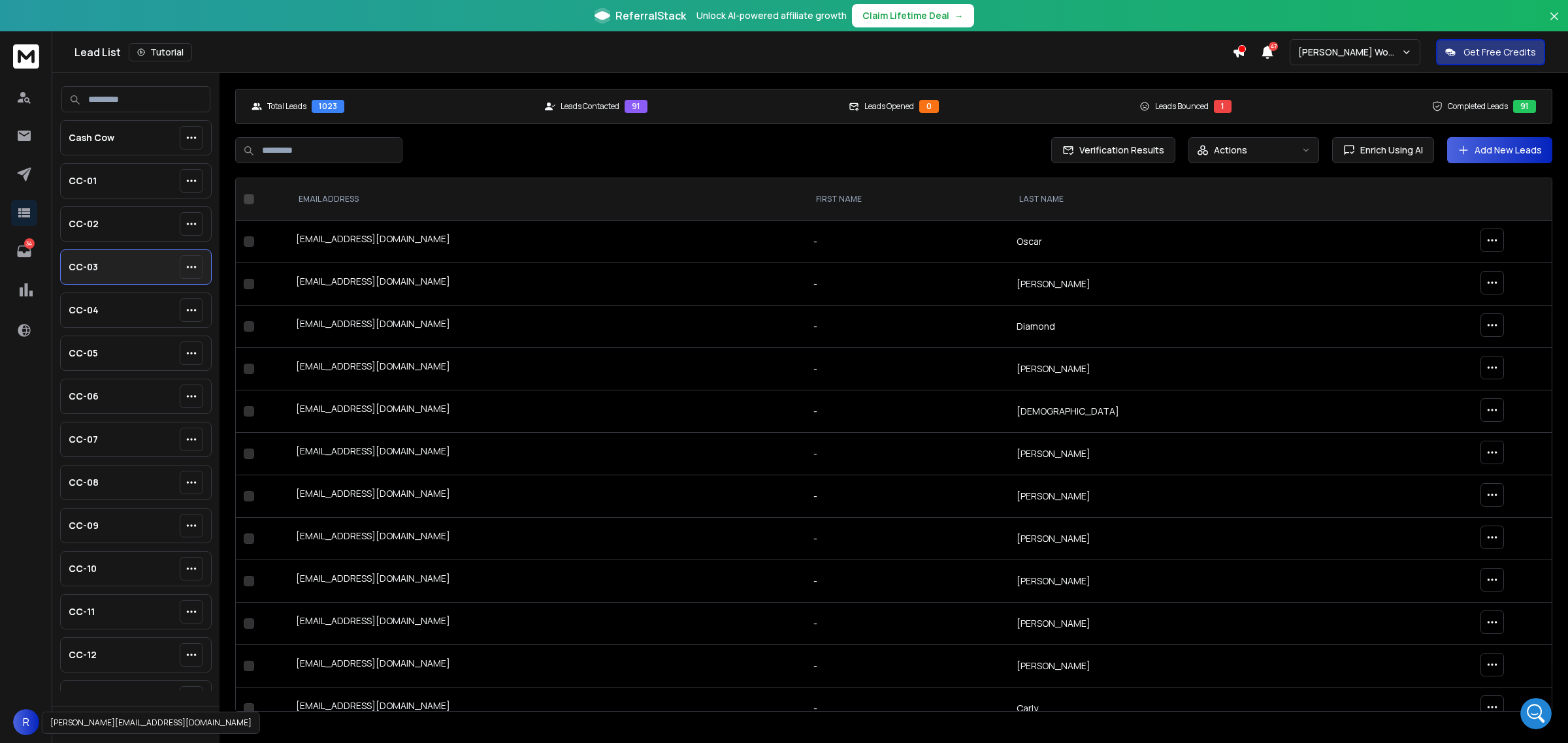
click at [28, 712] on span "R" at bounding box center [26, 722] width 26 height 26
click at [95, 664] on p "Help Center" at bounding box center [89, 660] width 53 height 13
click at [1308, 152] on icon "button" at bounding box center [1306, 150] width 9 height 10
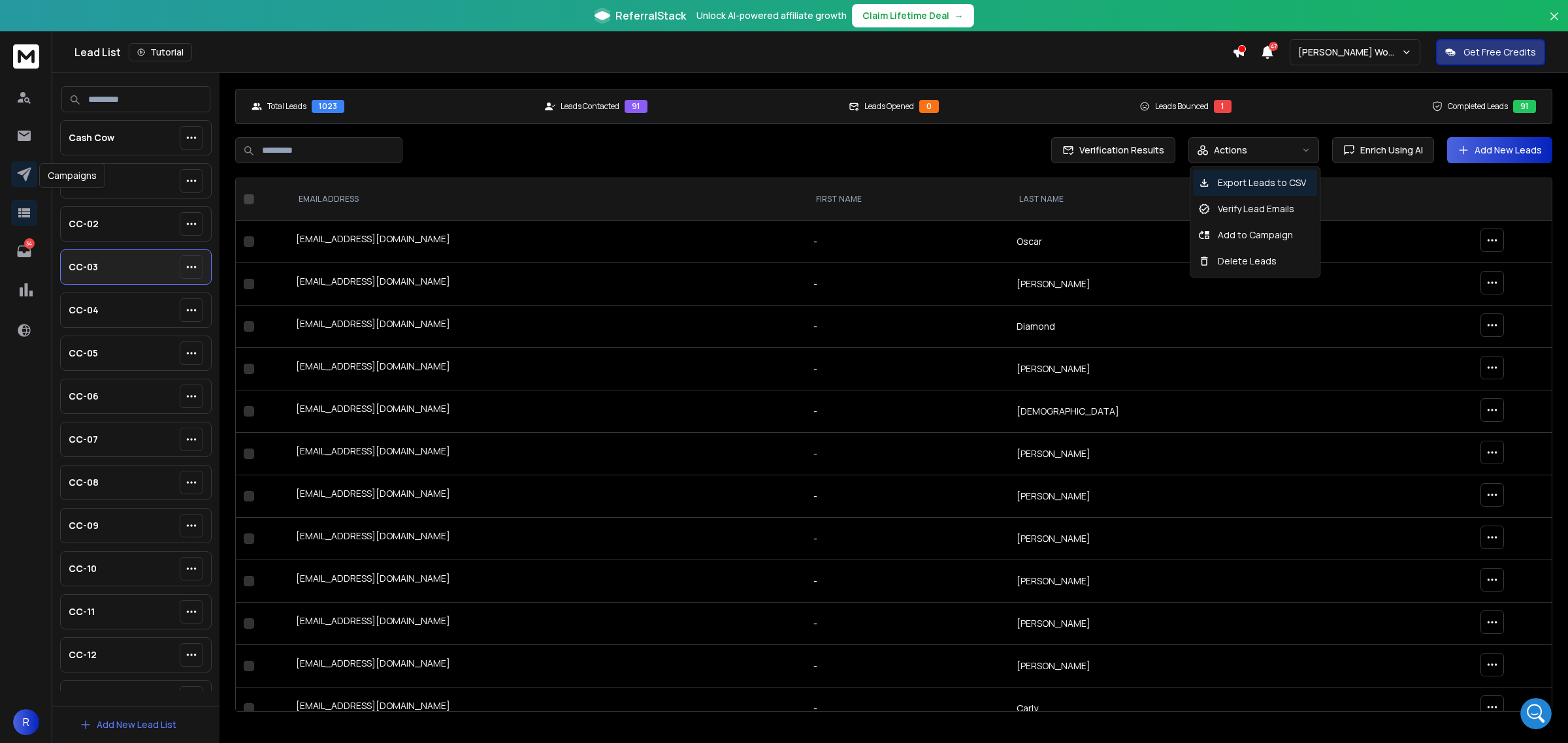
click at [22, 175] on icon at bounding box center [23, 174] width 14 height 14
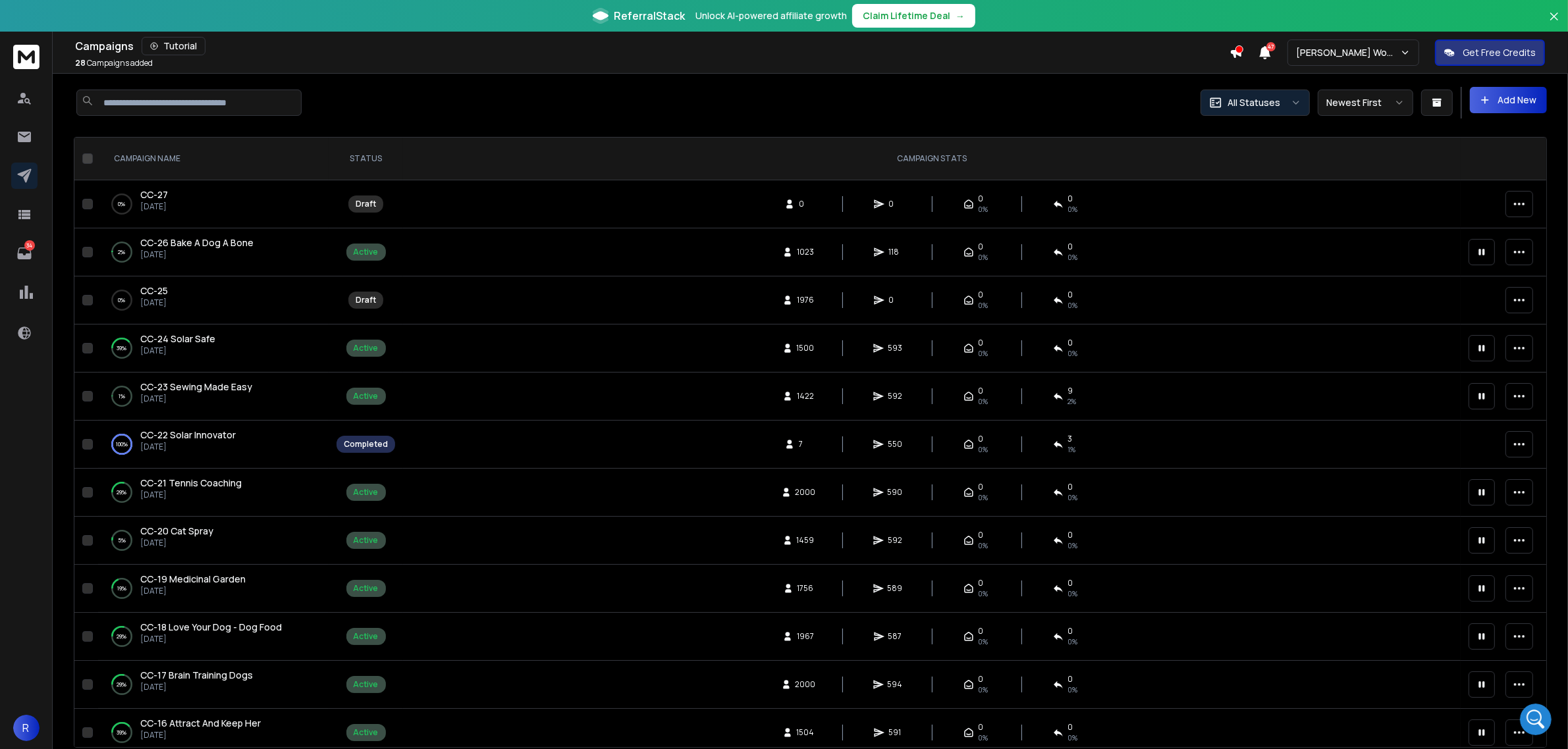
click at [1299, 100] on icon "button" at bounding box center [1296, 102] width 11 height 11
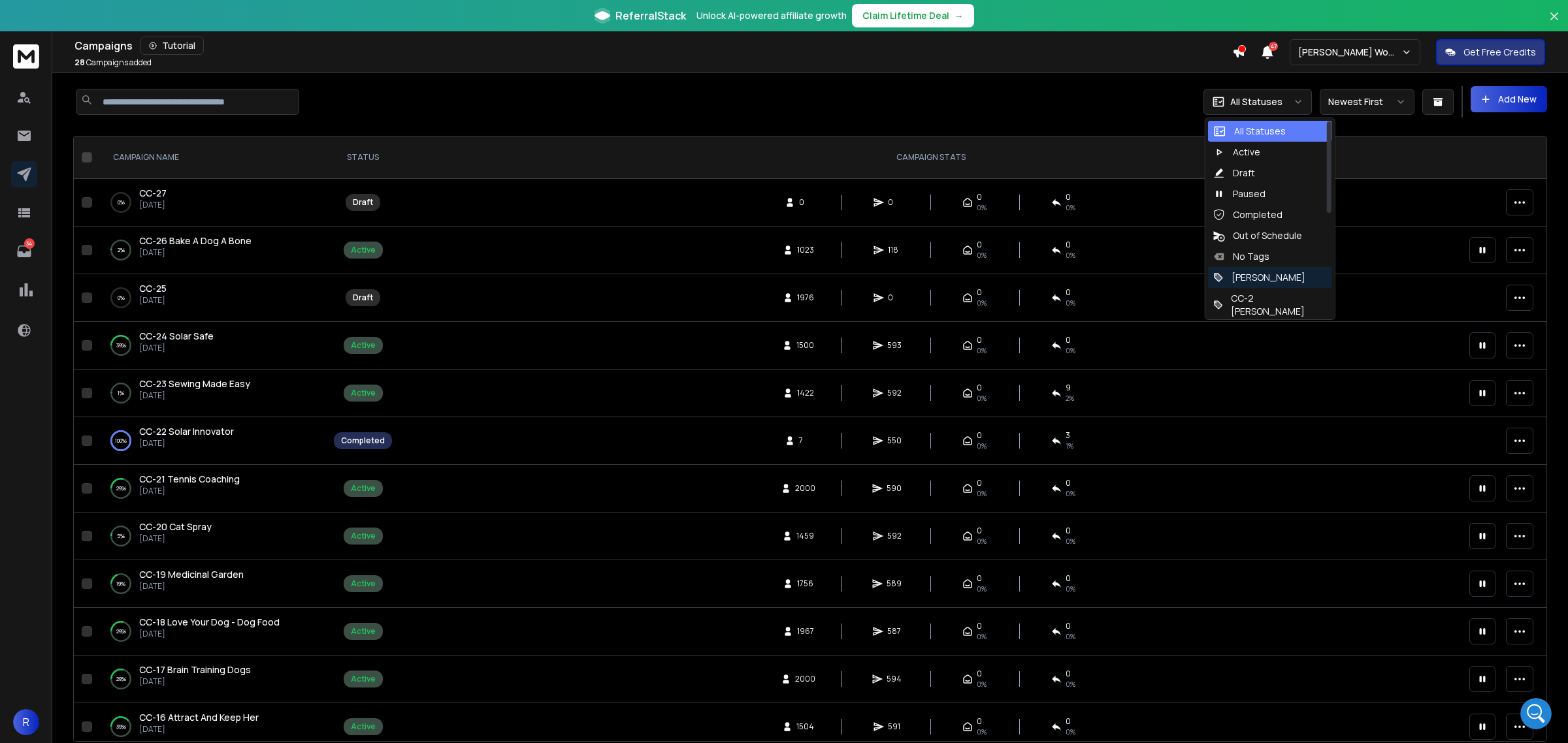
click at [1239, 278] on div "[PERSON_NAME]" at bounding box center [1259, 278] width 92 height 13
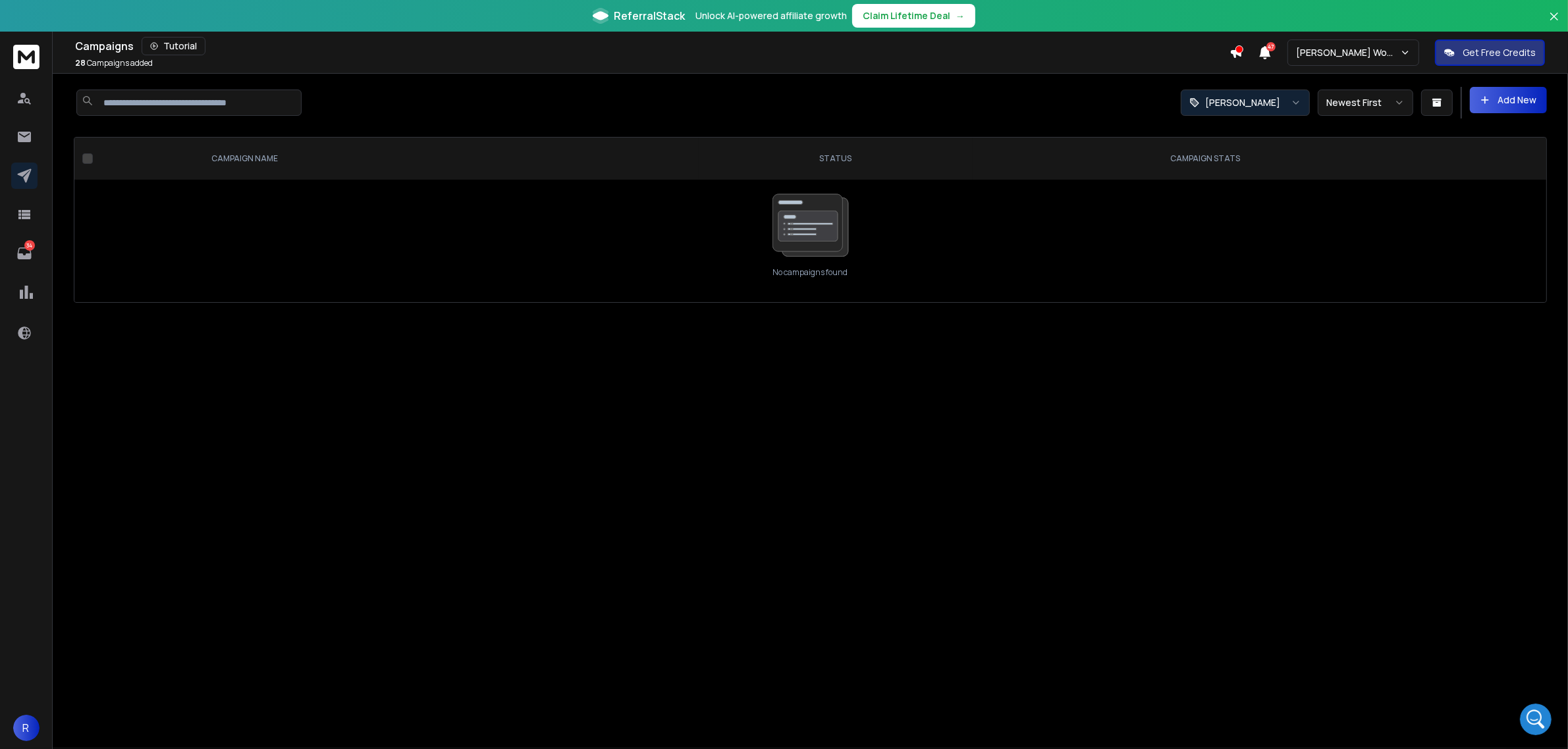
click at [1298, 103] on icon "button" at bounding box center [1296, 102] width 11 height 11
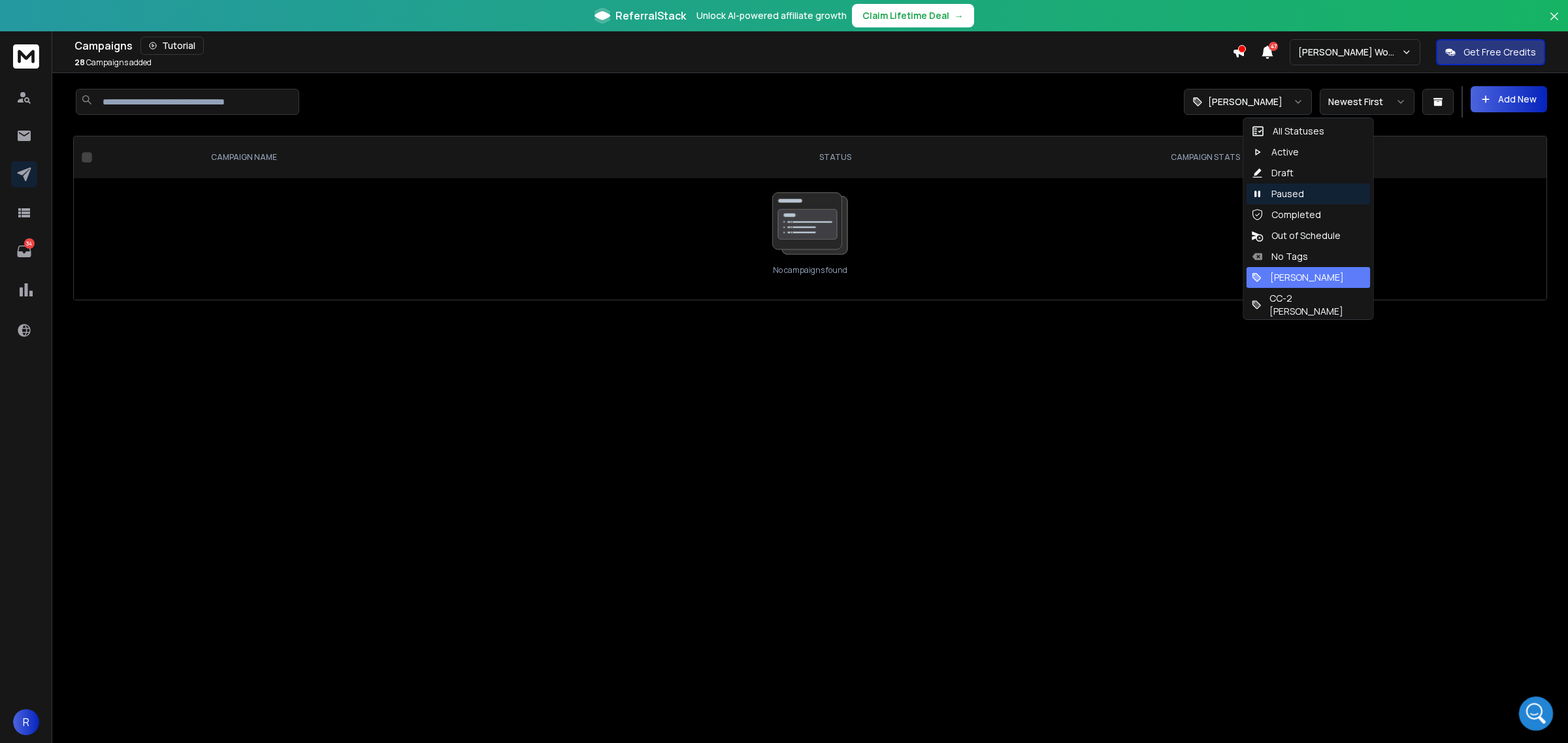
click at [1528, 700] on div "Open Intercom Messenger" at bounding box center [1534, 712] width 43 height 43
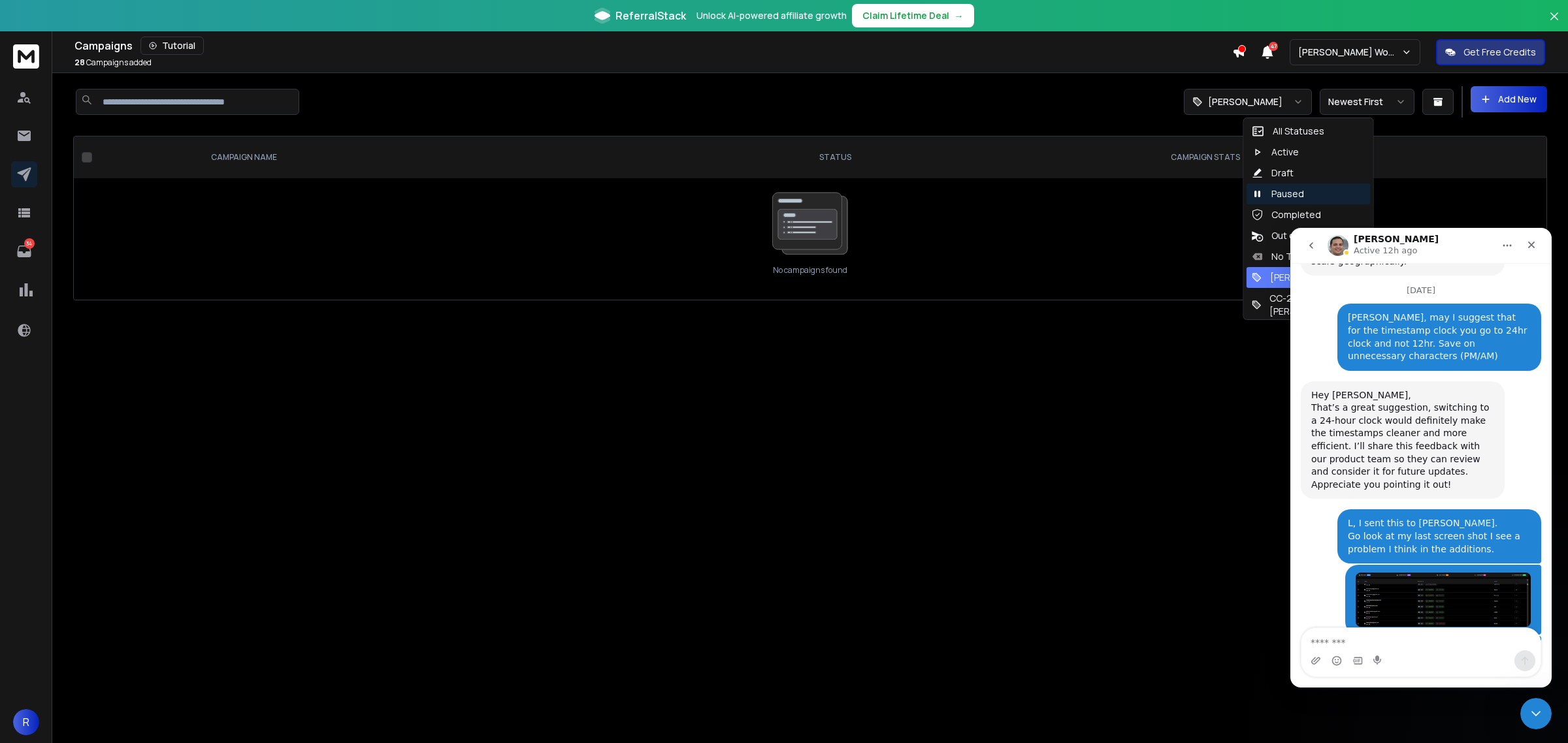
scroll to position [6023, 0]
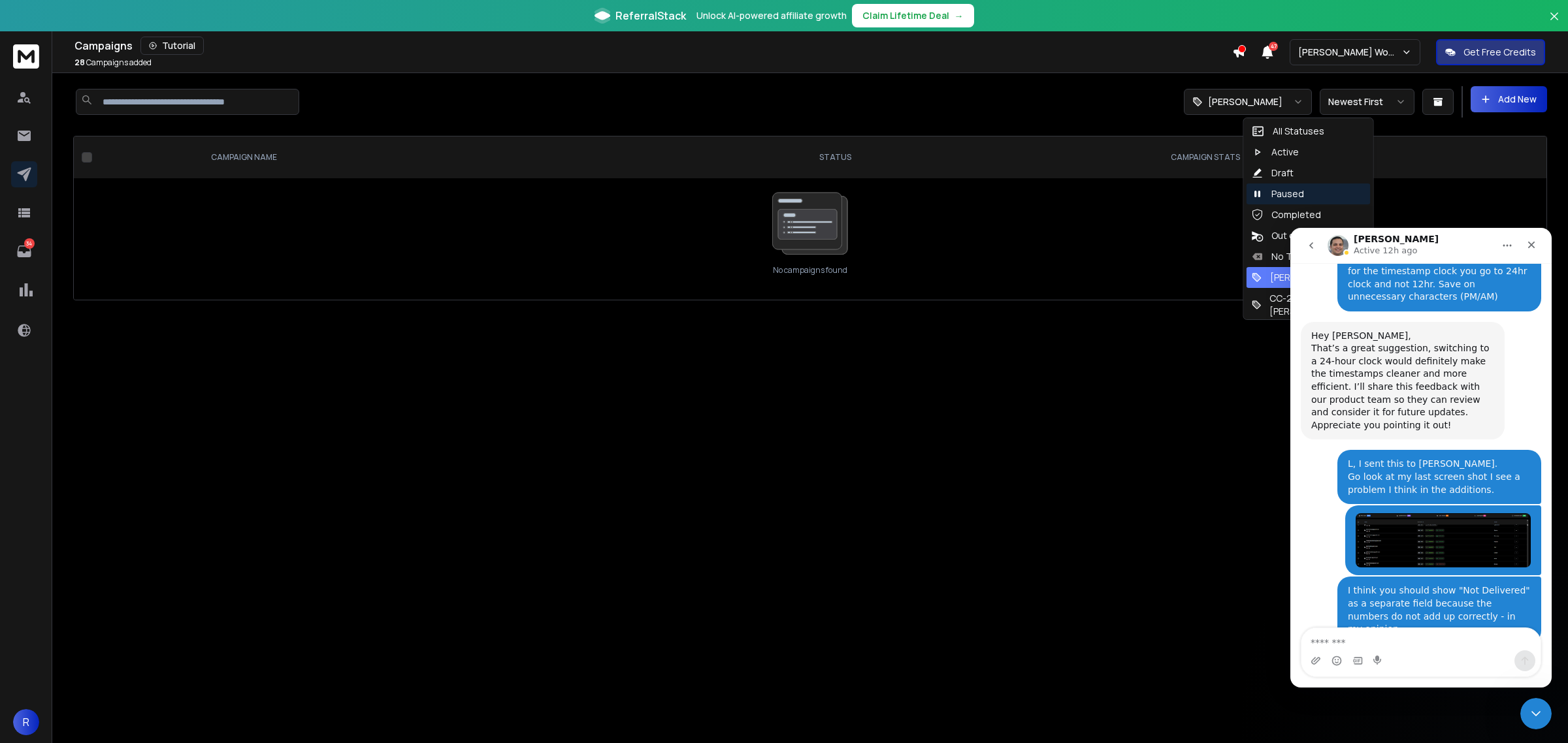
click at [1337, 638] on textarea "Message…" at bounding box center [1421, 639] width 239 height 22
drag, startPoint x: 1363, startPoint y: 650, endPoint x: 1267, endPoint y: 641, distance: 96.4
click at [1290, 641] on html "[PERSON_NAME] Active 12h ago Hi there 👋 How can we help? [DATE] We are experien…" at bounding box center [1421, 457] width 262 height 460
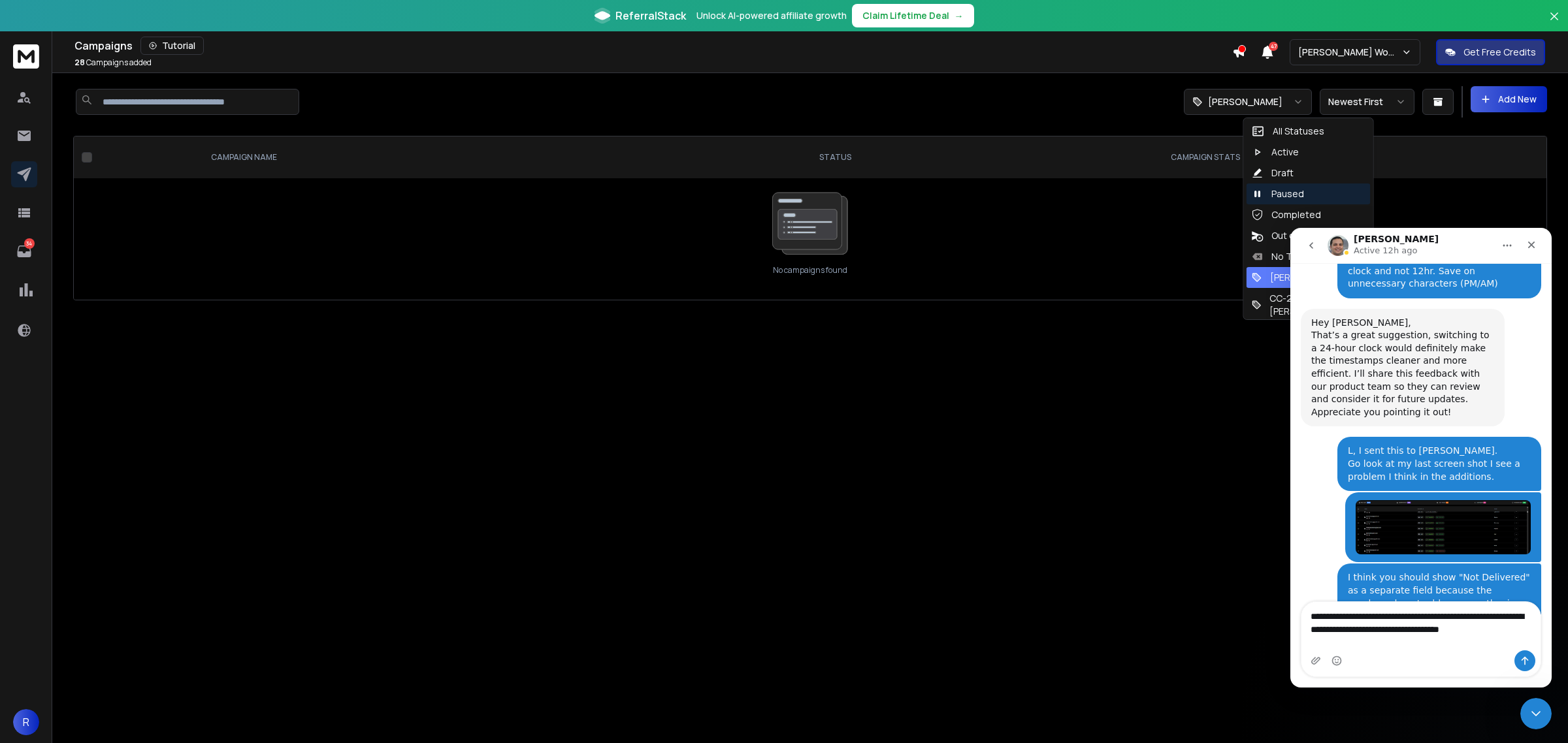
scroll to position [6050, 0]
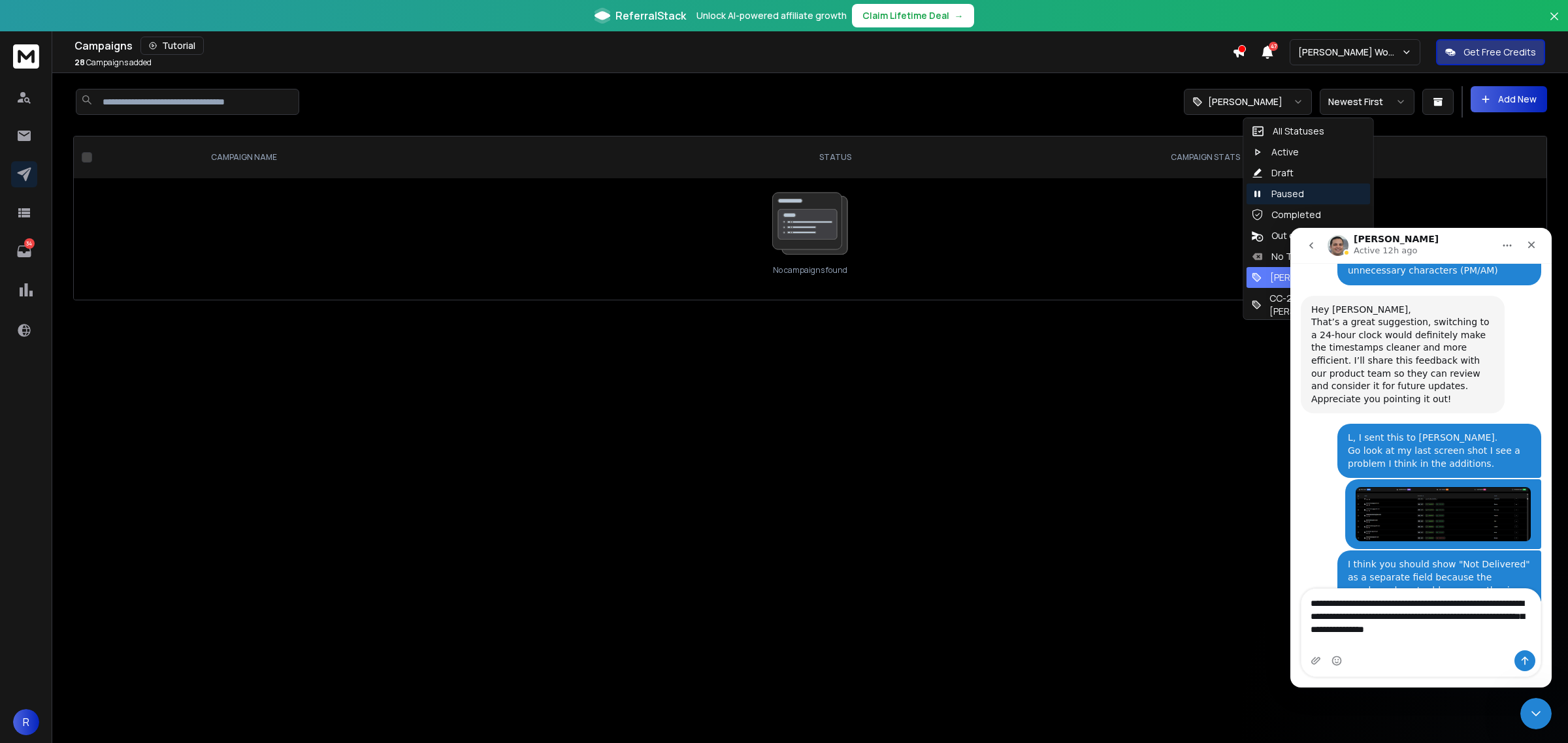
type textarea "**********"
